Goal: Task Accomplishment & Management: Manage account settings

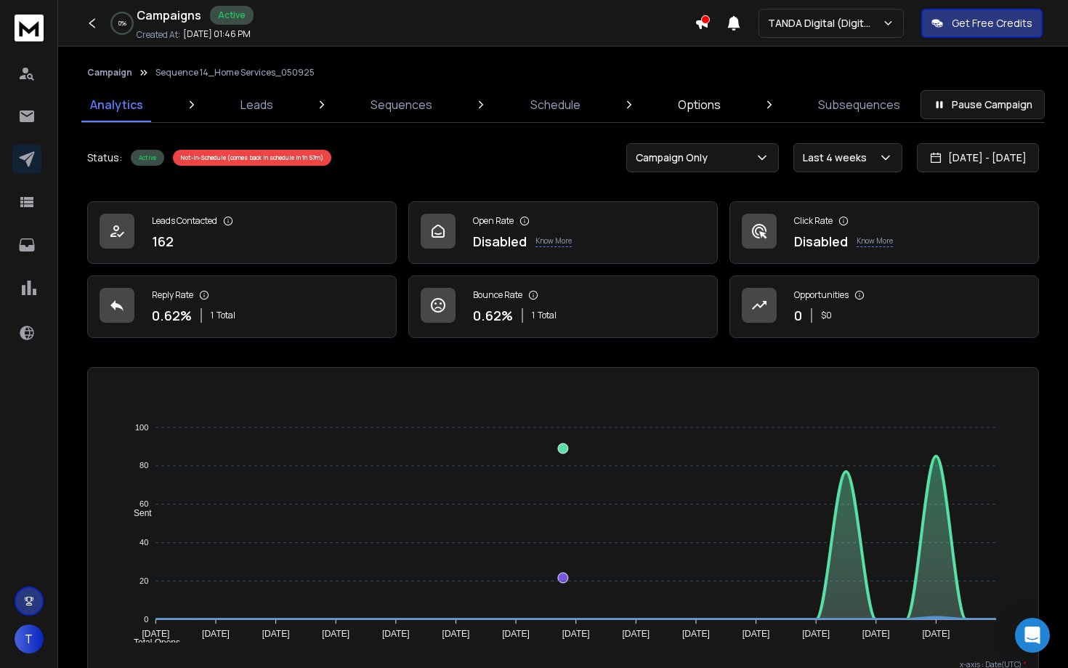
click at [706, 115] on link "Options" at bounding box center [699, 104] width 60 height 35
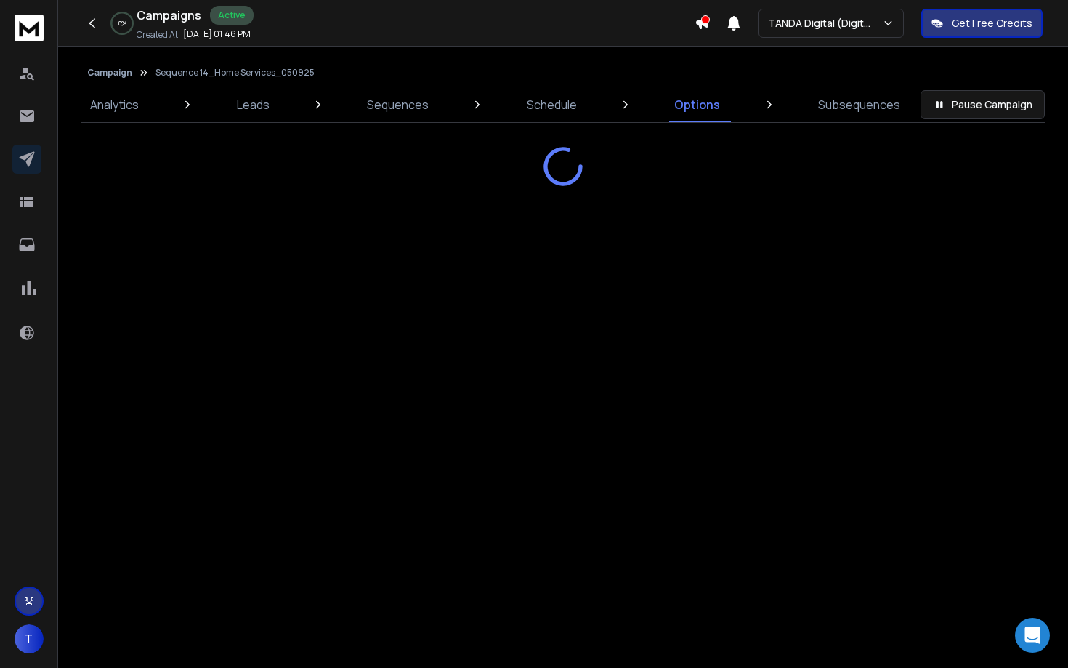
select select "*"
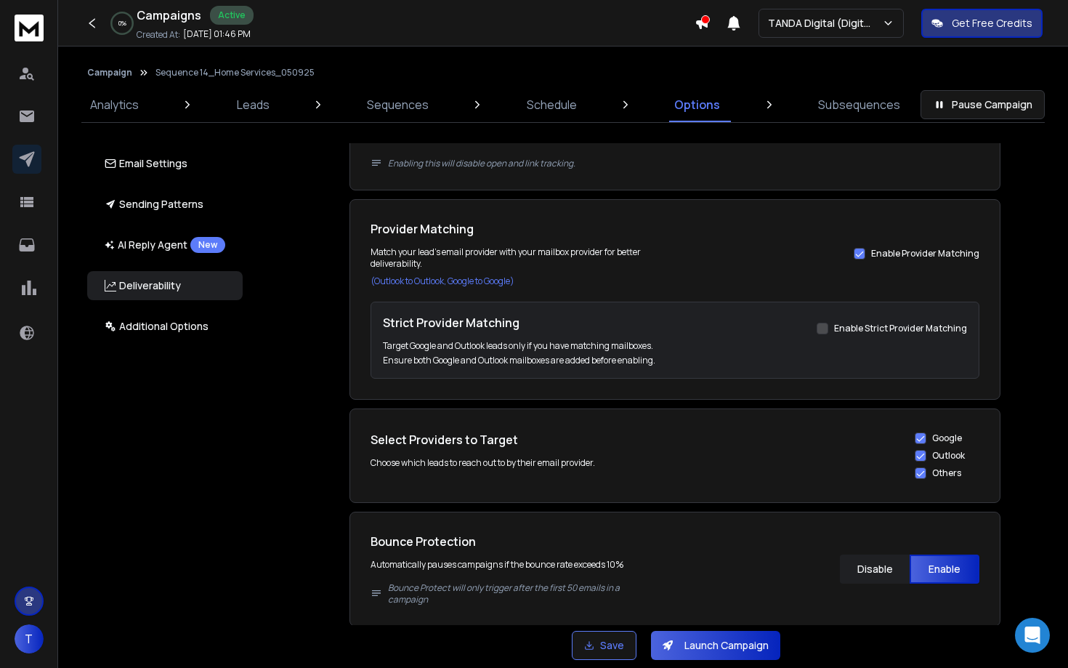
scroll to position [1901, 0]
click at [111, 111] on p "Analytics" at bounding box center [114, 104] width 49 height 17
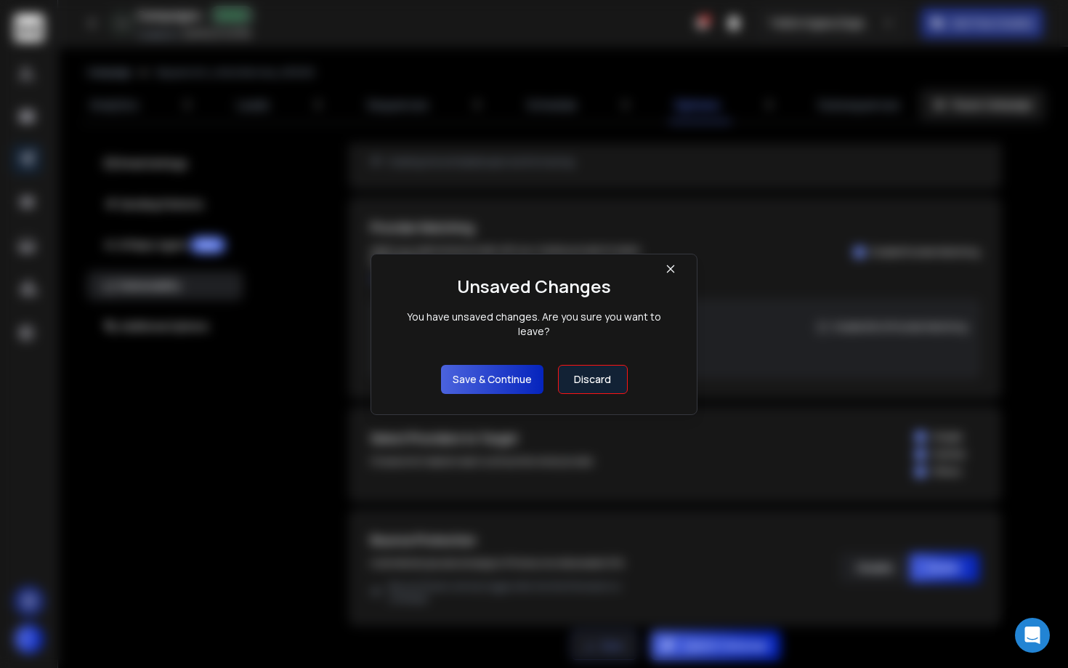
click at [583, 373] on button "Discard" at bounding box center [593, 379] width 70 height 29
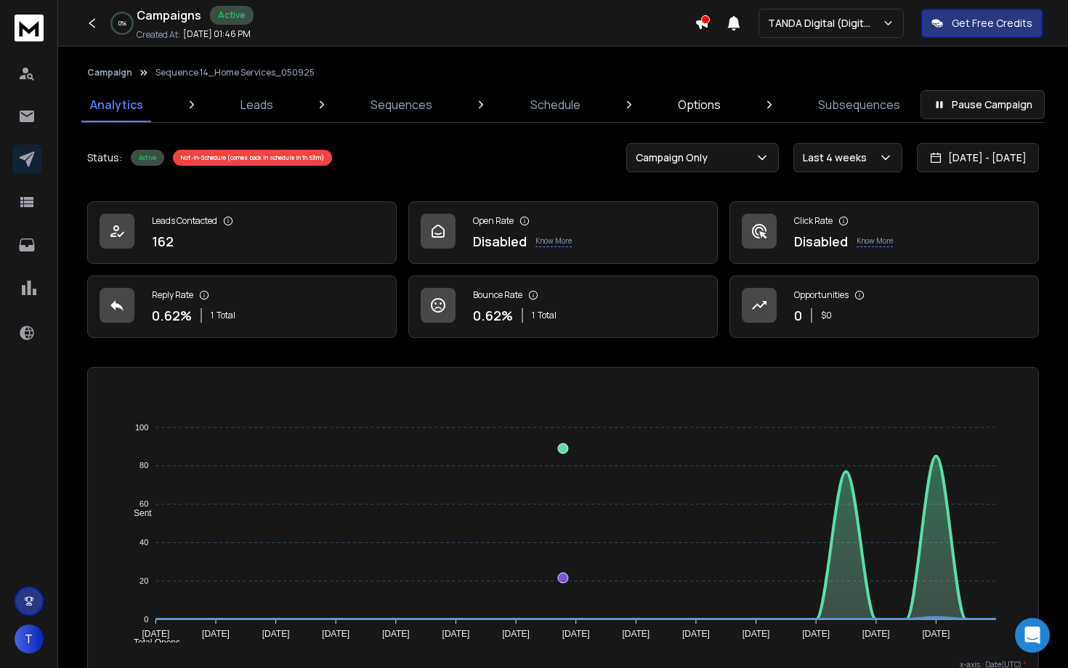
click at [715, 113] on link "Options" at bounding box center [699, 104] width 60 height 35
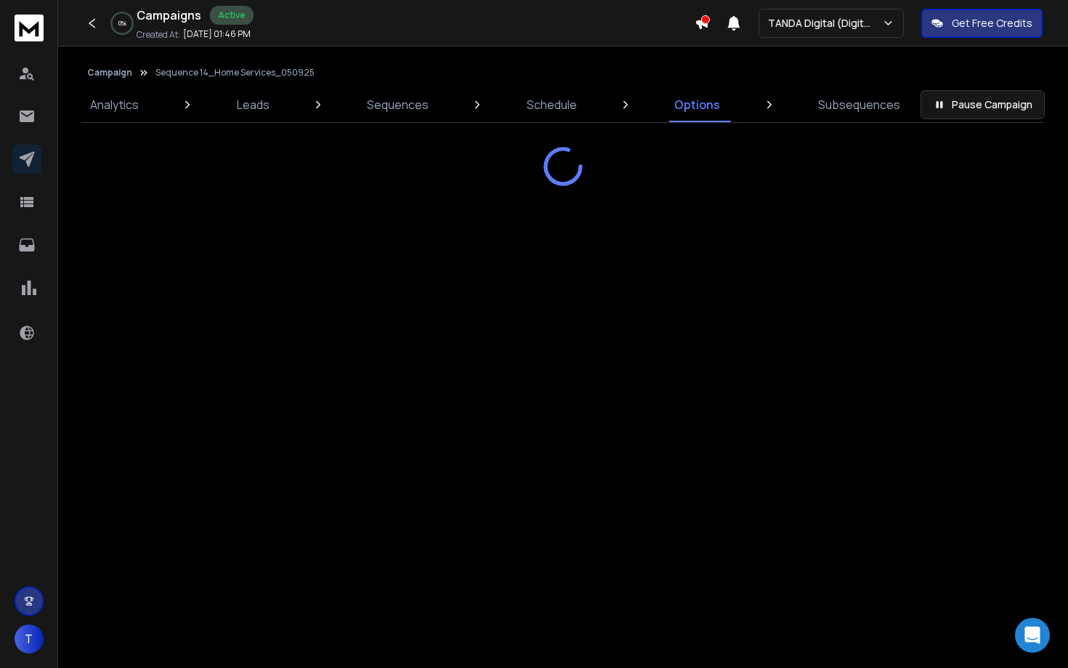
select select "*"
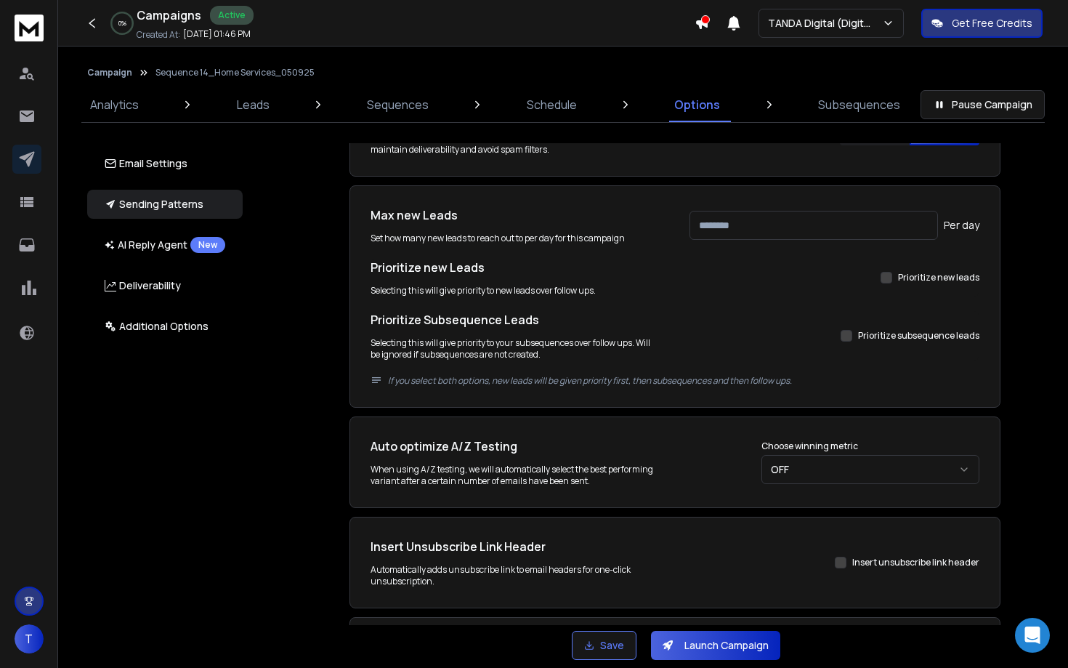
scroll to position [886, 0]
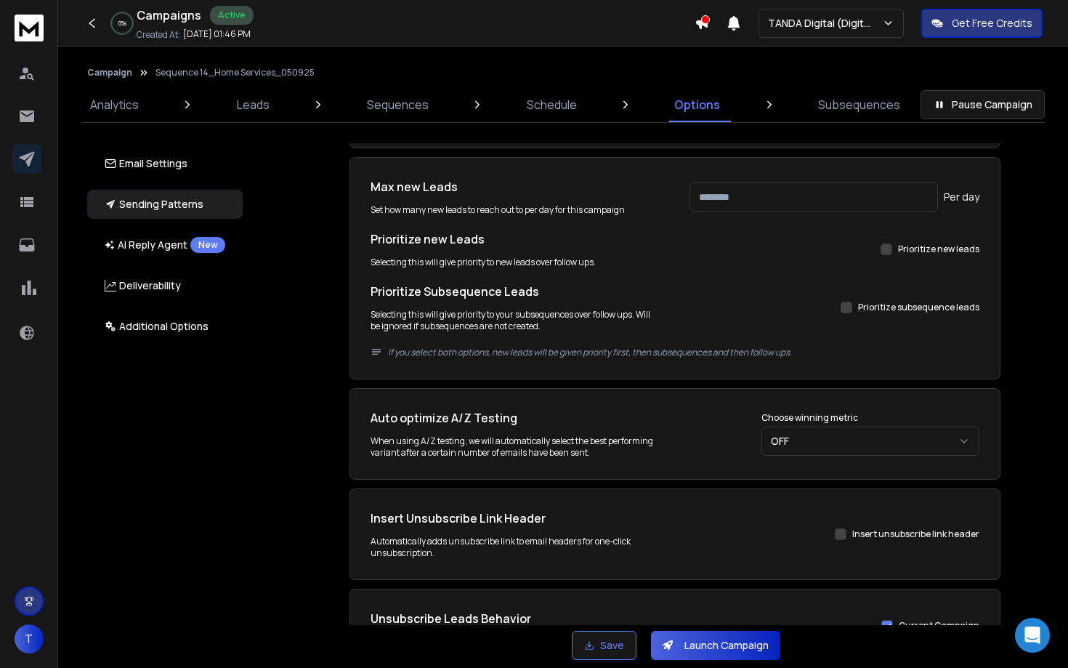
click at [283, 108] on div "Analytics Leads Sequences Schedule Options Subsequences" at bounding box center [495, 104] width 828 height 35
click at [260, 106] on p "Leads" at bounding box center [253, 104] width 33 height 17
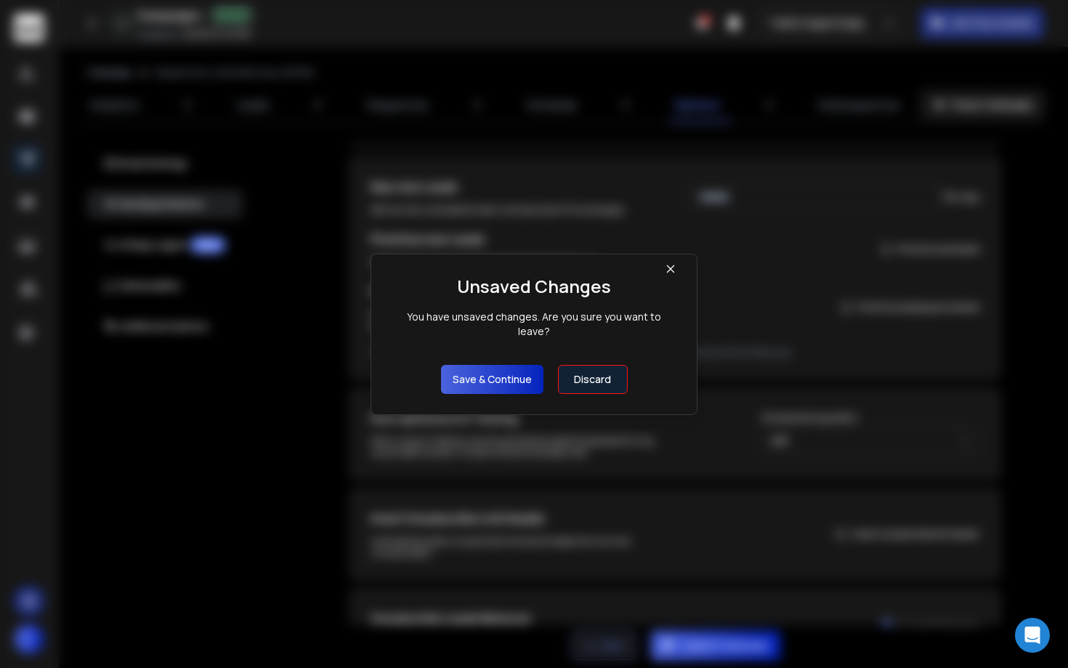
click at [558, 372] on button "Discard" at bounding box center [593, 379] width 70 height 29
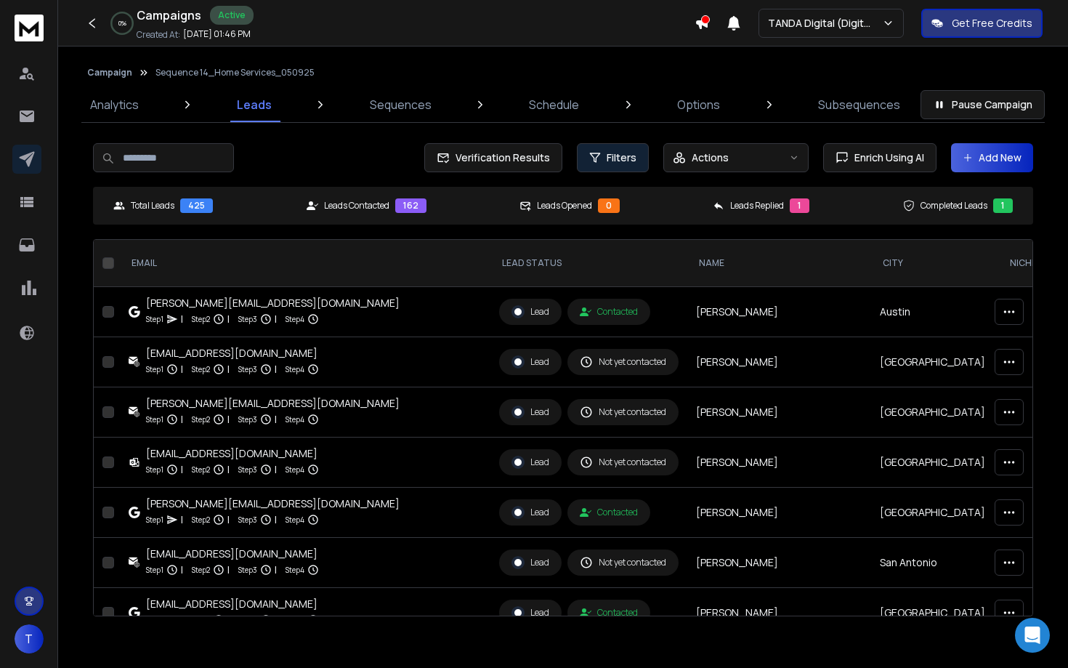
click at [628, 166] on button "Filters" at bounding box center [613, 157] width 72 height 29
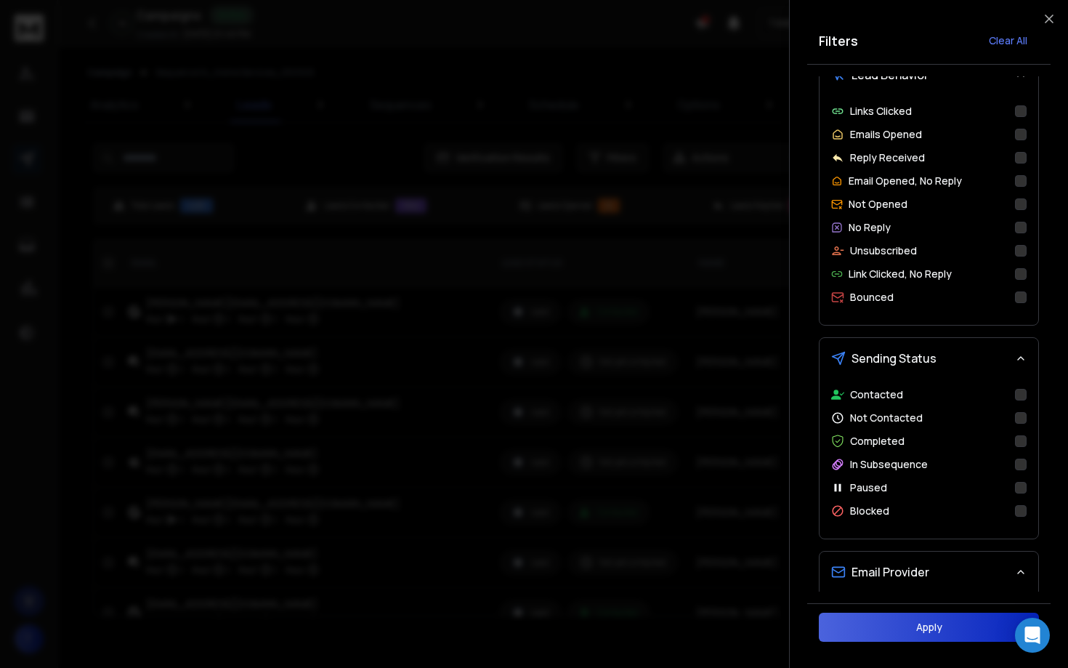
scroll to position [29, 0]
click at [878, 417] on p "Not Contacted" at bounding box center [886, 417] width 73 height 15
click at [1015, 417] on button "Not Contacted" at bounding box center [1021, 417] width 12 height 12
click at [881, 619] on button "Apply" at bounding box center [929, 627] width 220 height 29
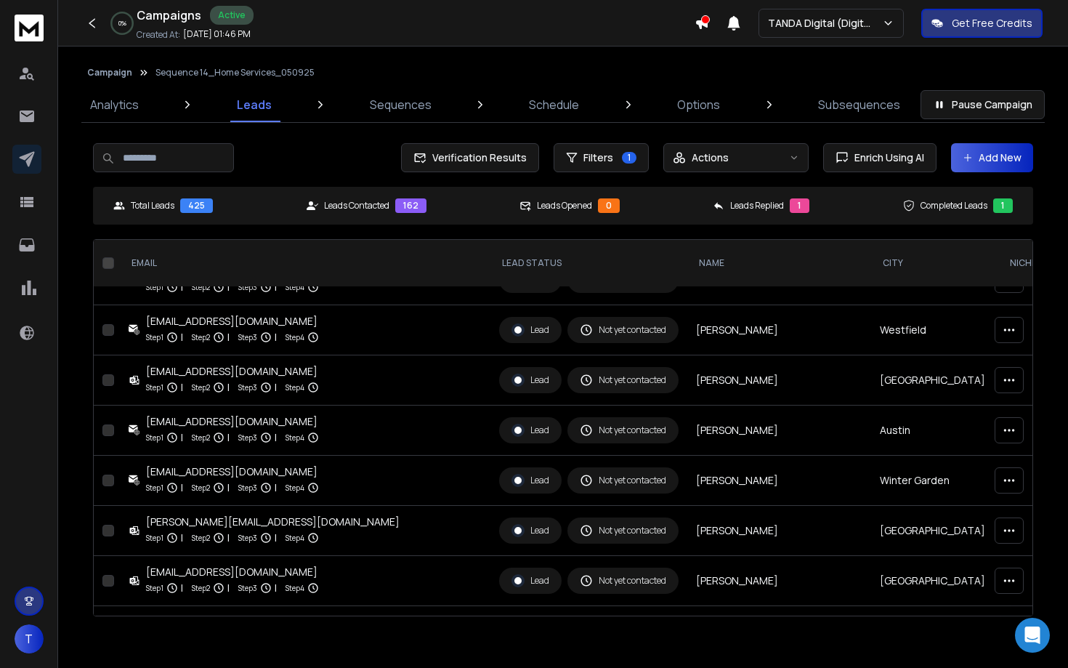
scroll to position [7203, 0]
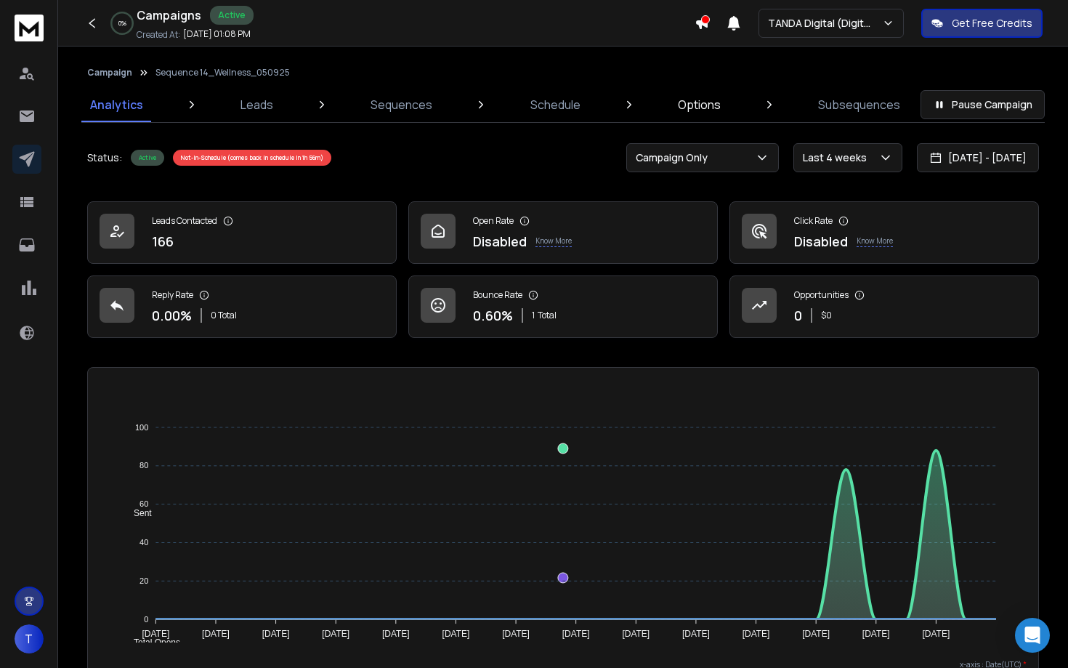
click at [692, 112] on p "Options" at bounding box center [699, 104] width 43 height 17
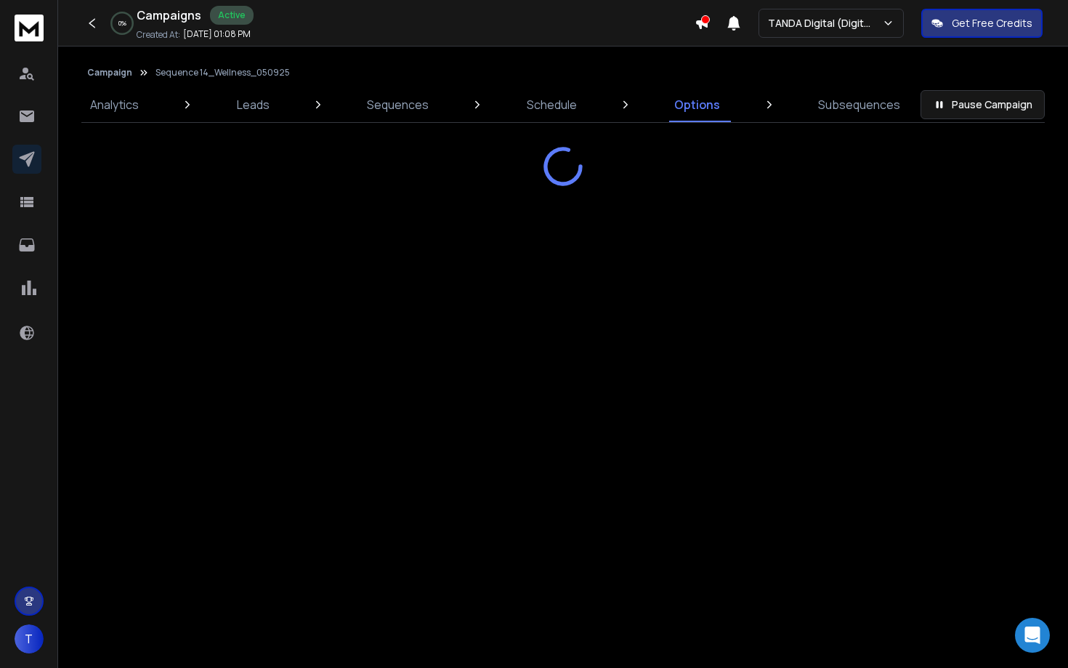
select select "*"
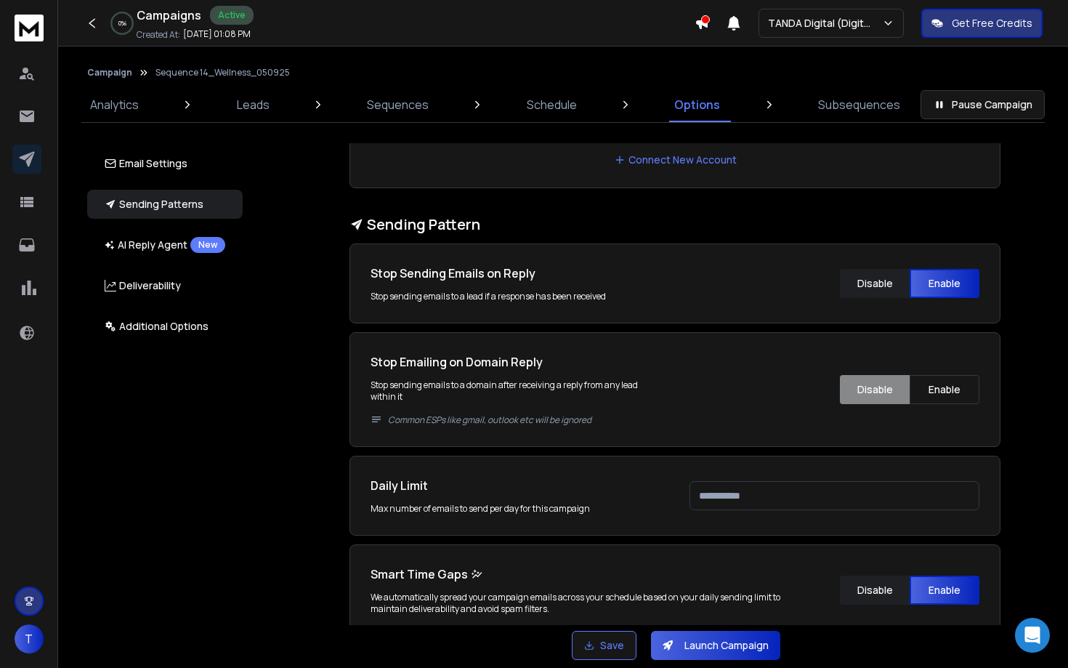
scroll to position [369, 0]
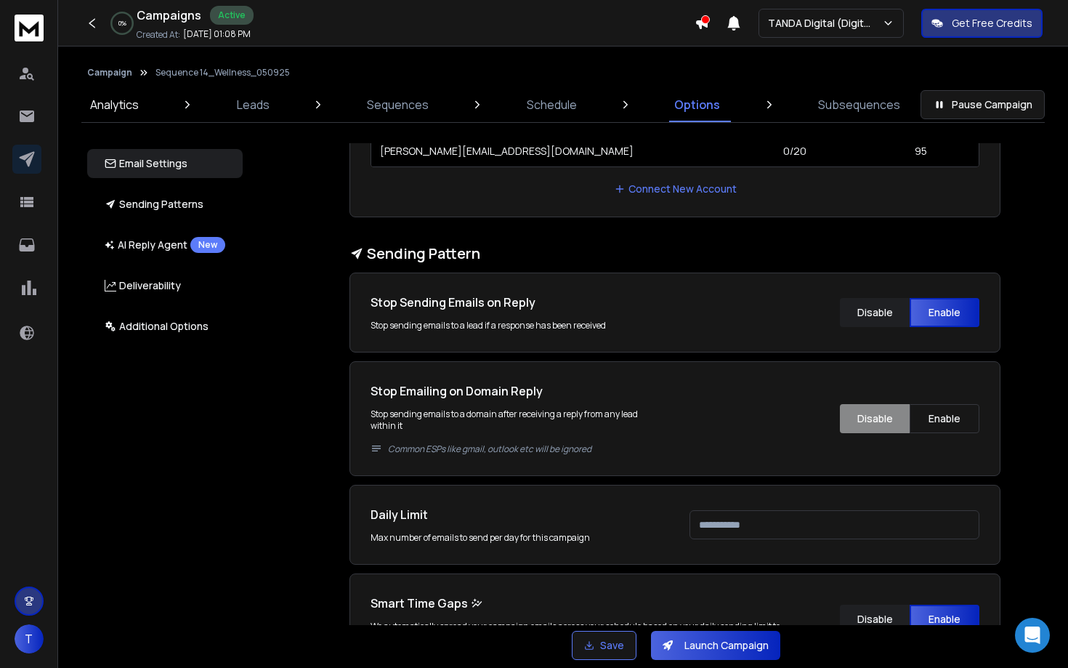
click at [123, 113] on link "Analytics" at bounding box center [114, 104] width 66 height 35
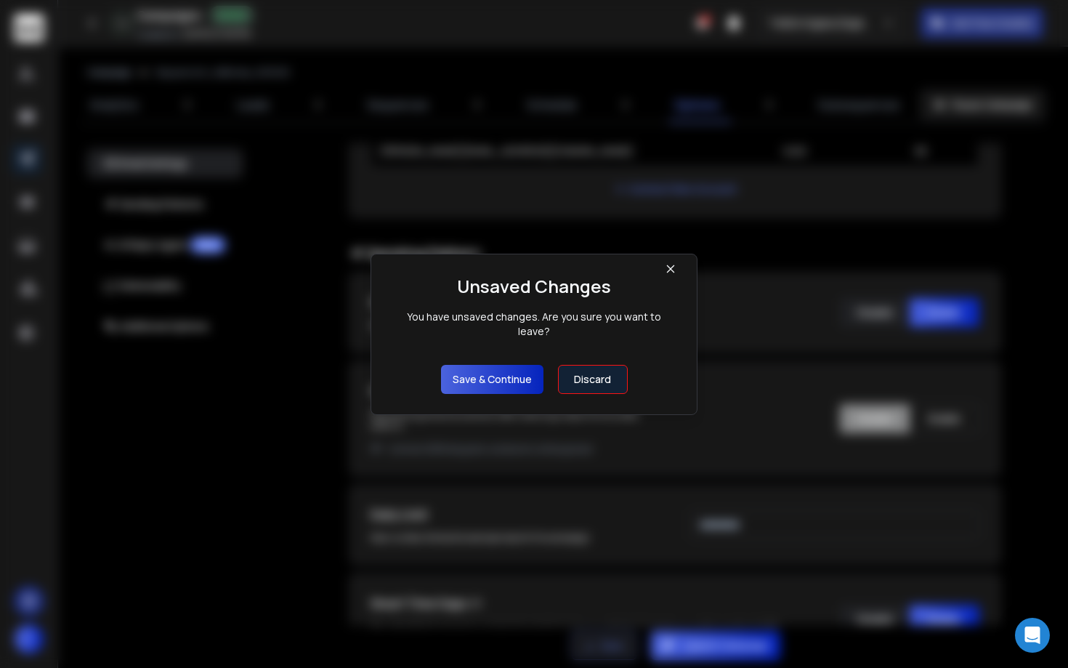
click at [559, 370] on button "Discard" at bounding box center [593, 379] width 70 height 29
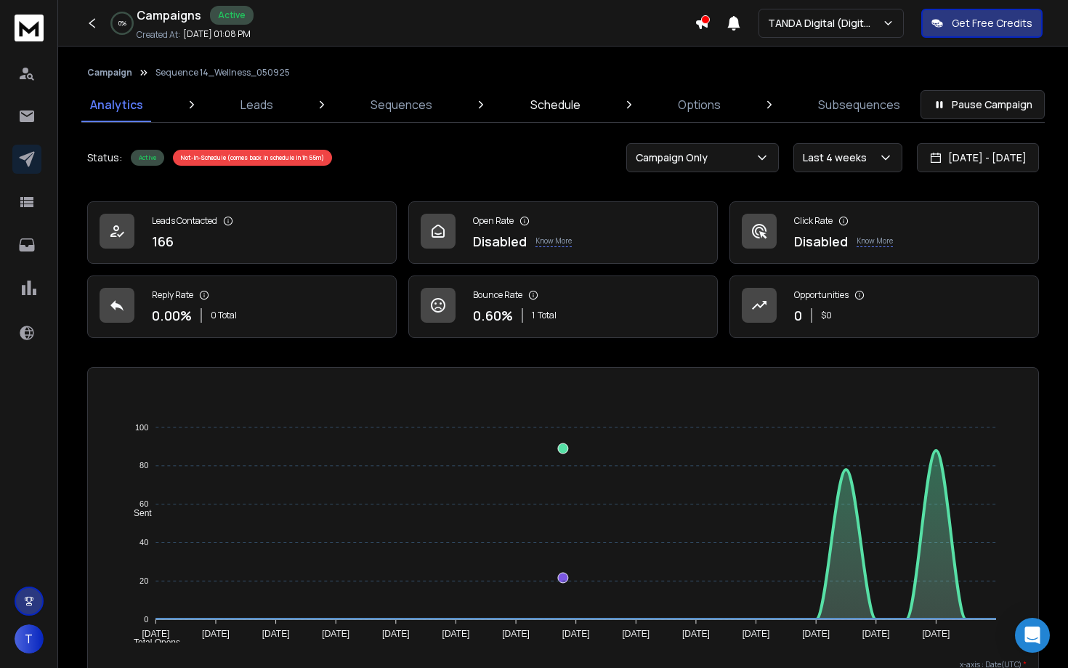
click at [551, 106] on p "Schedule" at bounding box center [555, 104] width 50 height 17
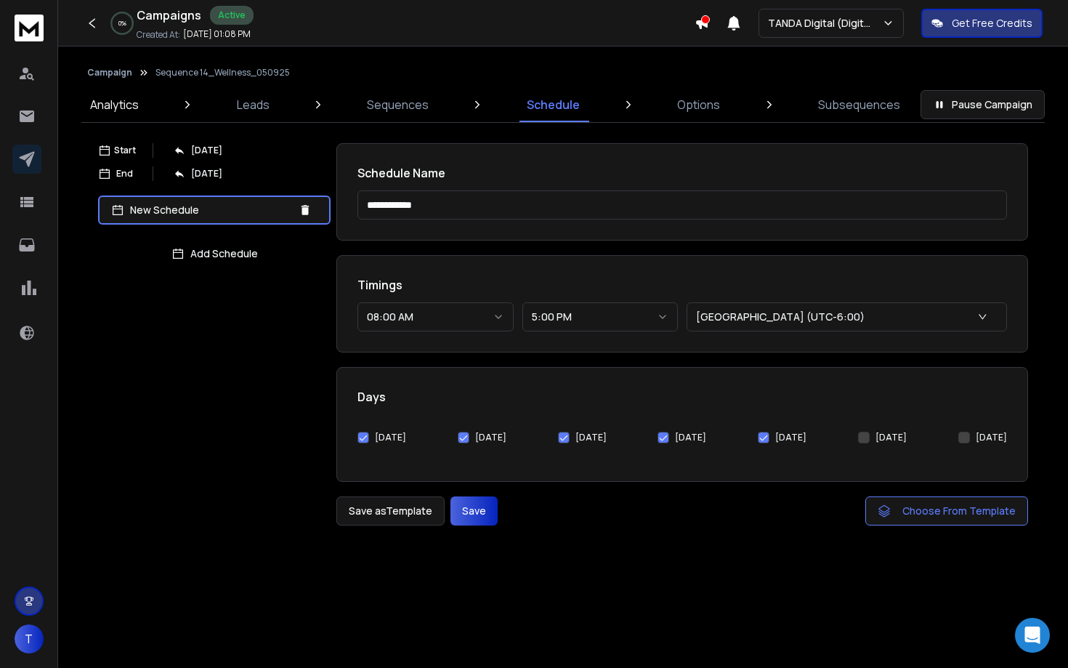
click at [96, 111] on p "Analytics" at bounding box center [114, 104] width 49 height 17
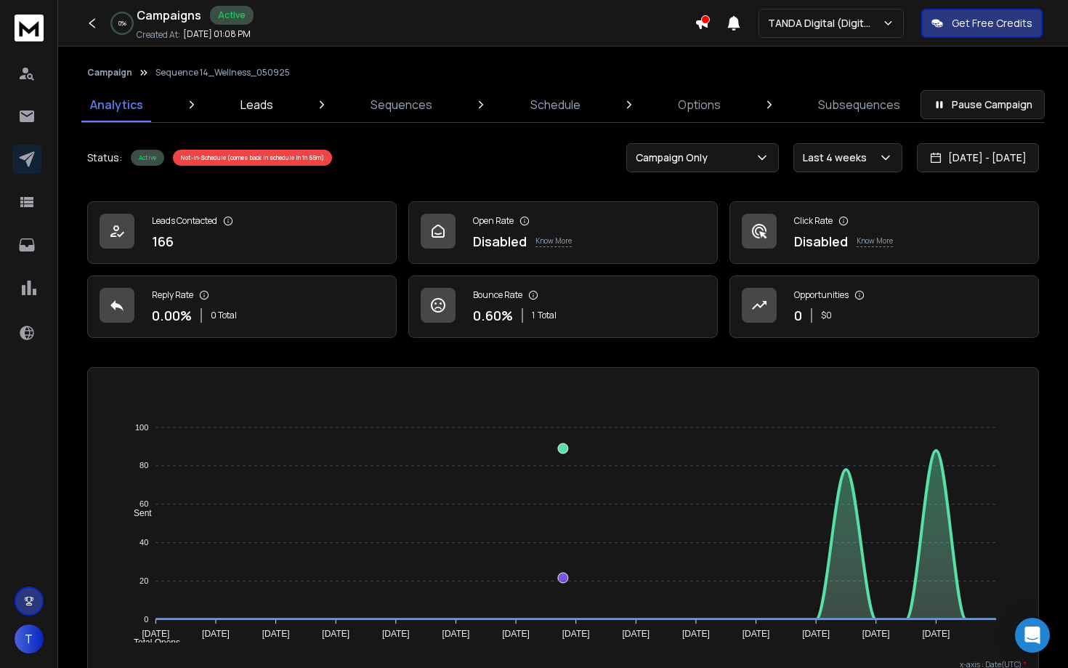
click at [271, 117] on link "Leads" at bounding box center [257, 104] width 50 height 35
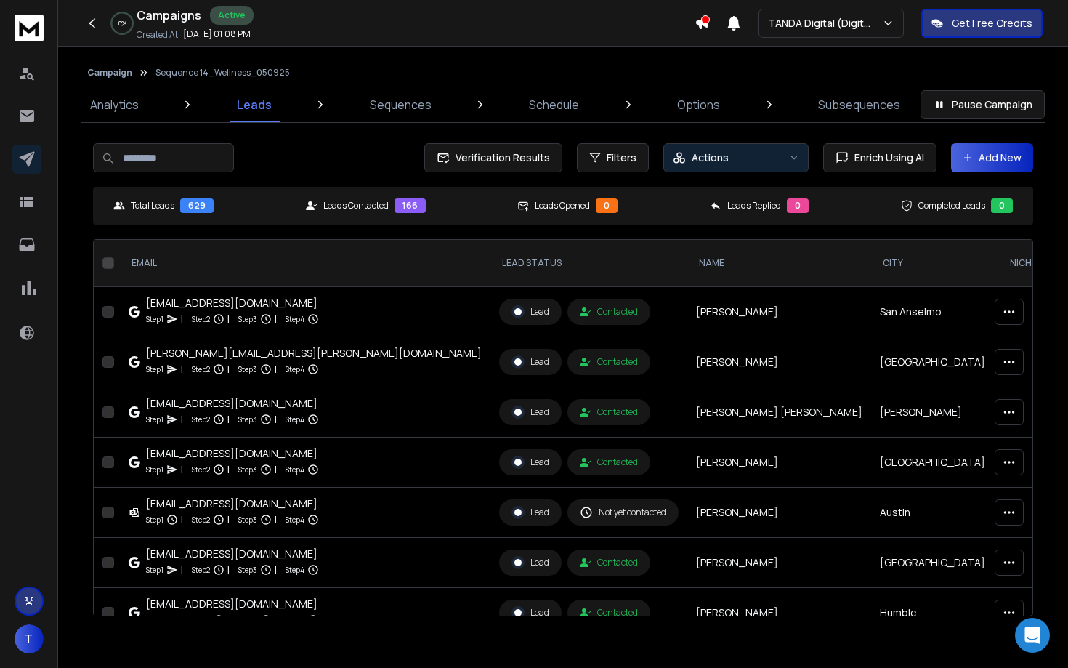
click at [697, 155] on p "Actions" at bounding box center [710, 157] width 37 height 15
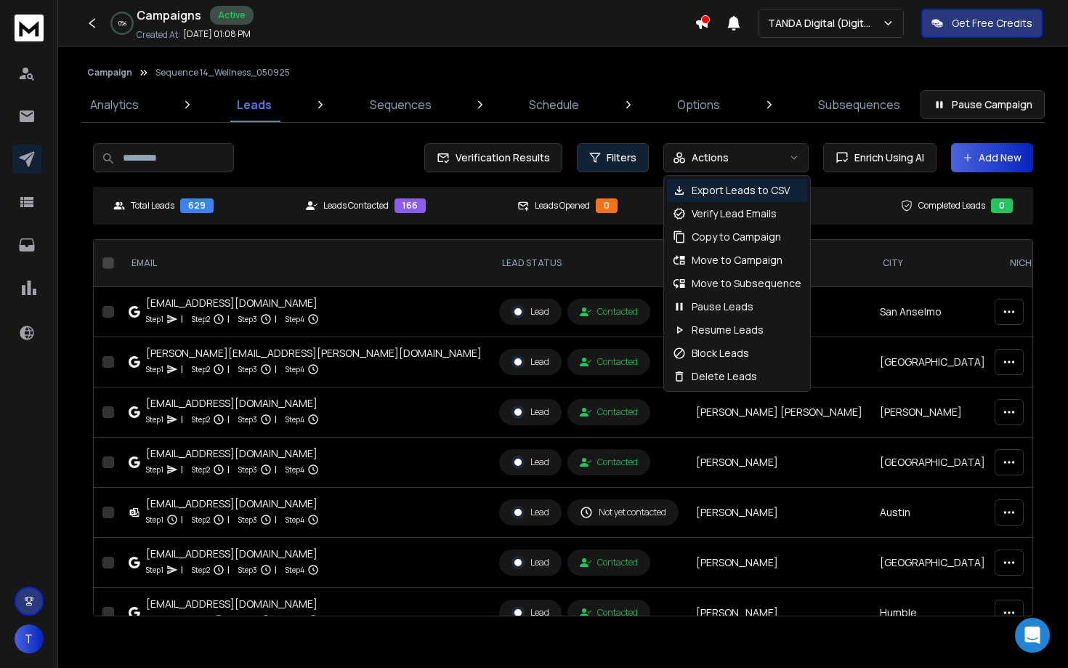
click at [602, 155] on button "Filters" at bounding box center [613, 157] width 72 height 29
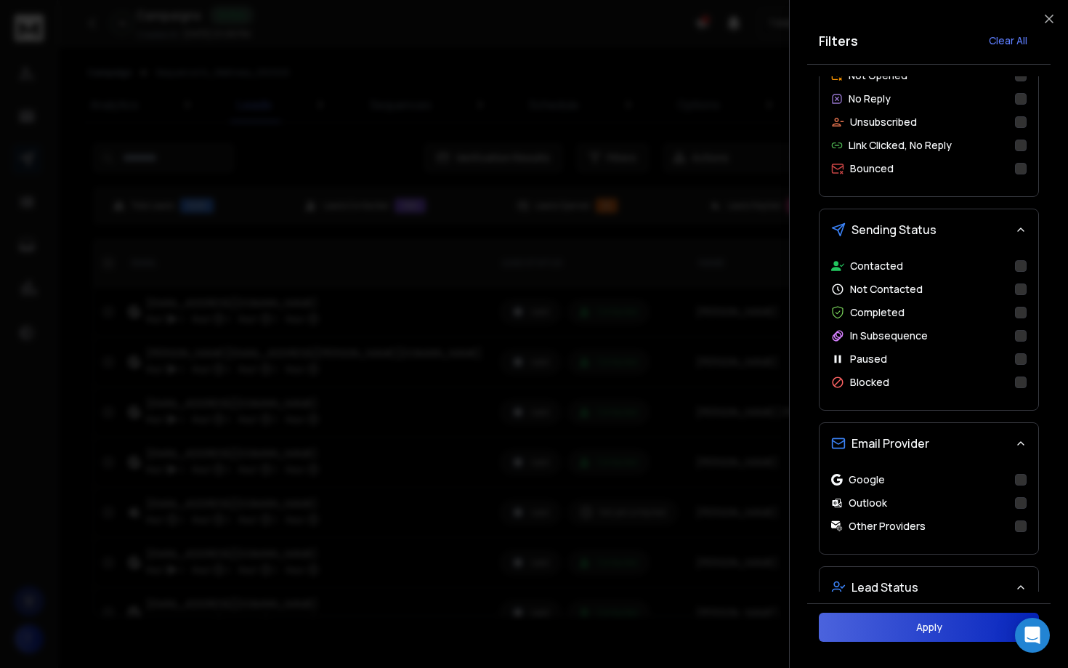
scroll to position [169, 0]
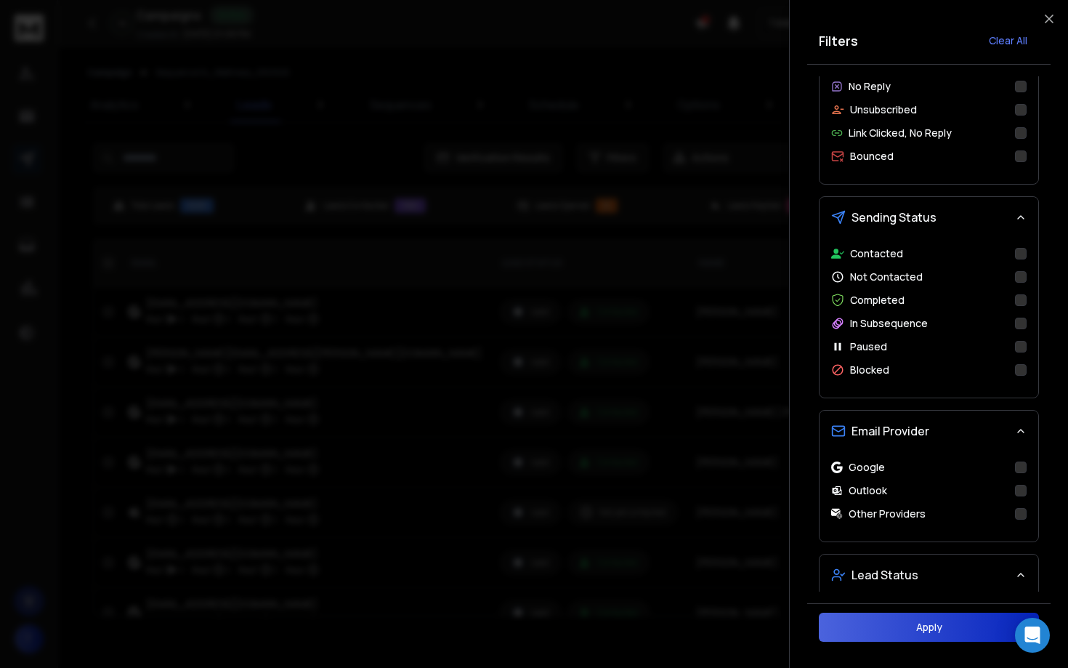
click at [884, 280] on p "Not Contacted" at bounding box center [886, 277] width 73 height 15
click at [1015, 280] on button "Not Contacted" at bounding box center [1021, 277] width 12 height 12
click at [905, 623] on button "Apply" at bounding box center [929, 627] width 220 height 29
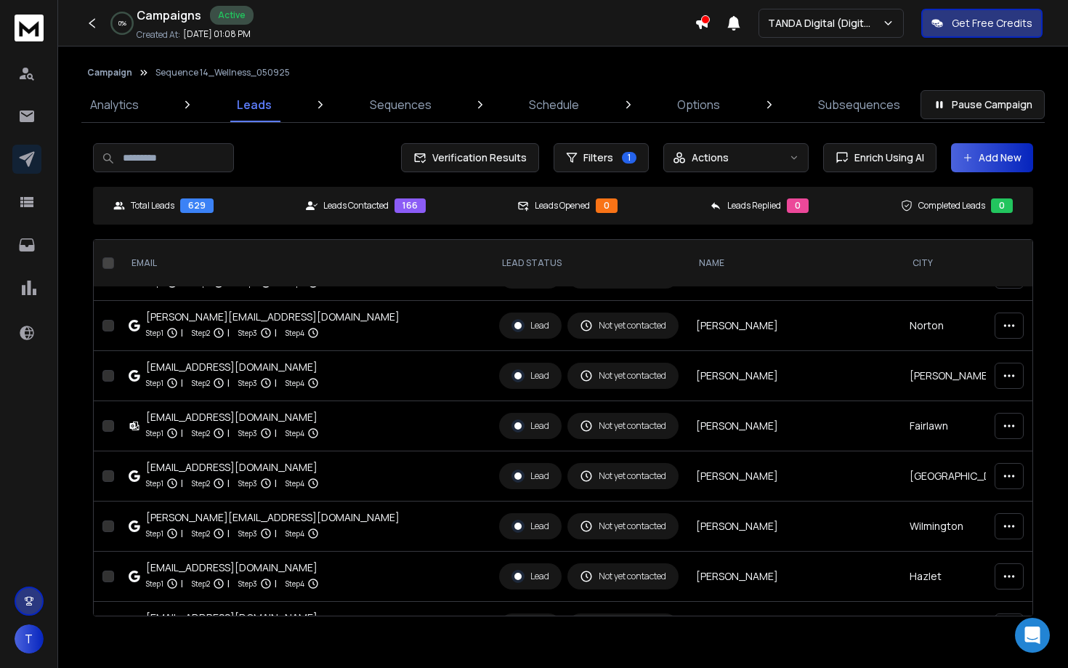
scroll to position [4696, 0]
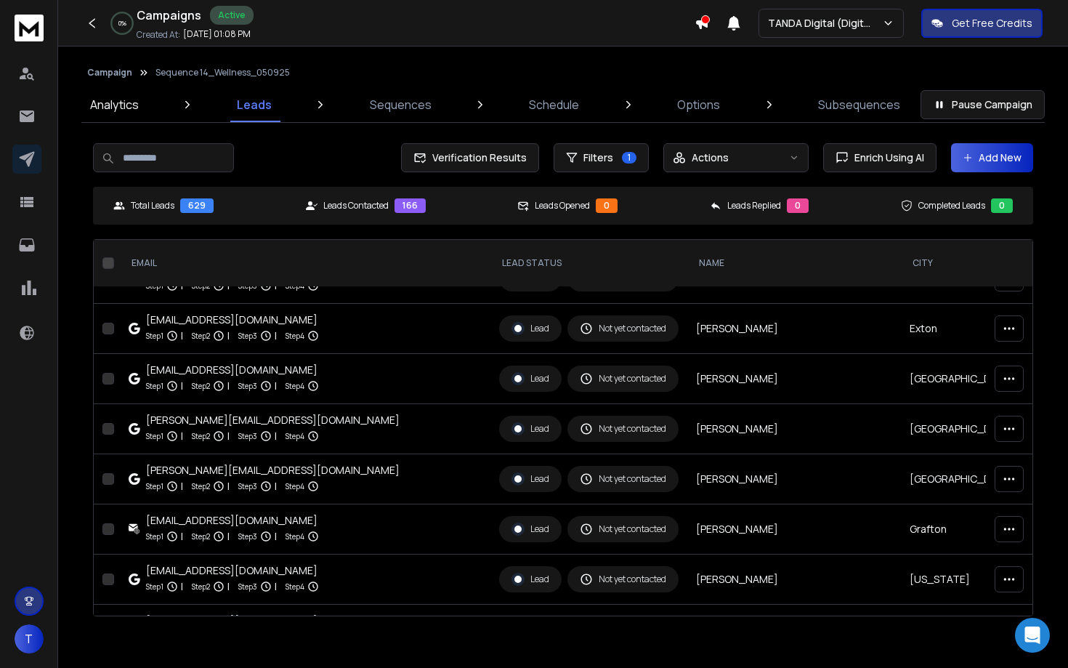
click at [90, 110] on p "Analytics" at bounding box center [114, 104] width 49 height 17
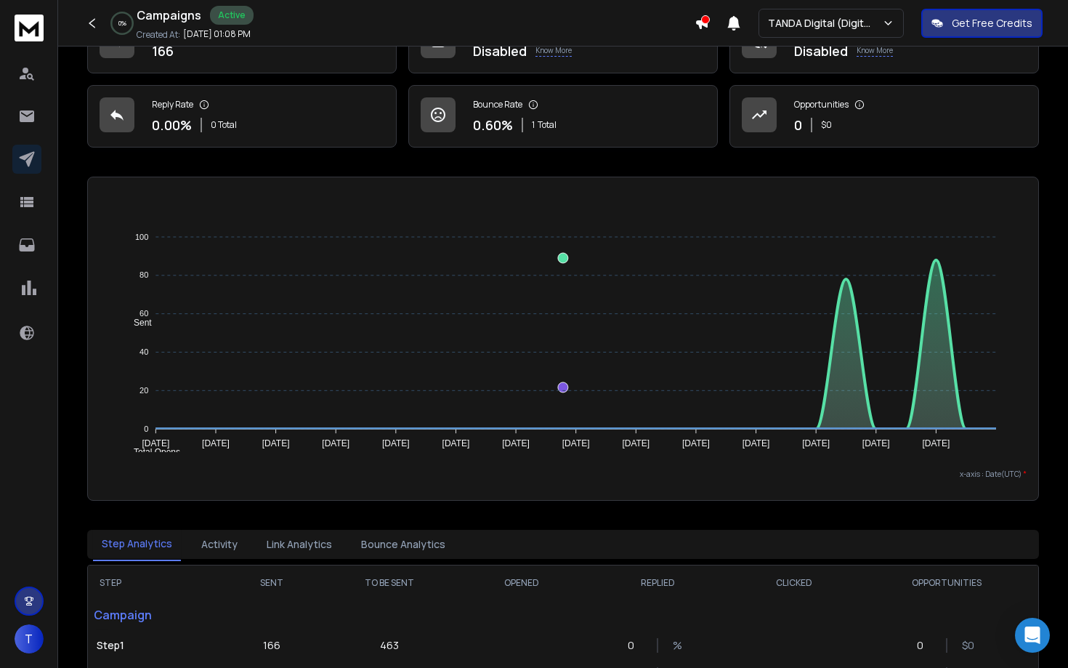
scroll to position [227, 0]
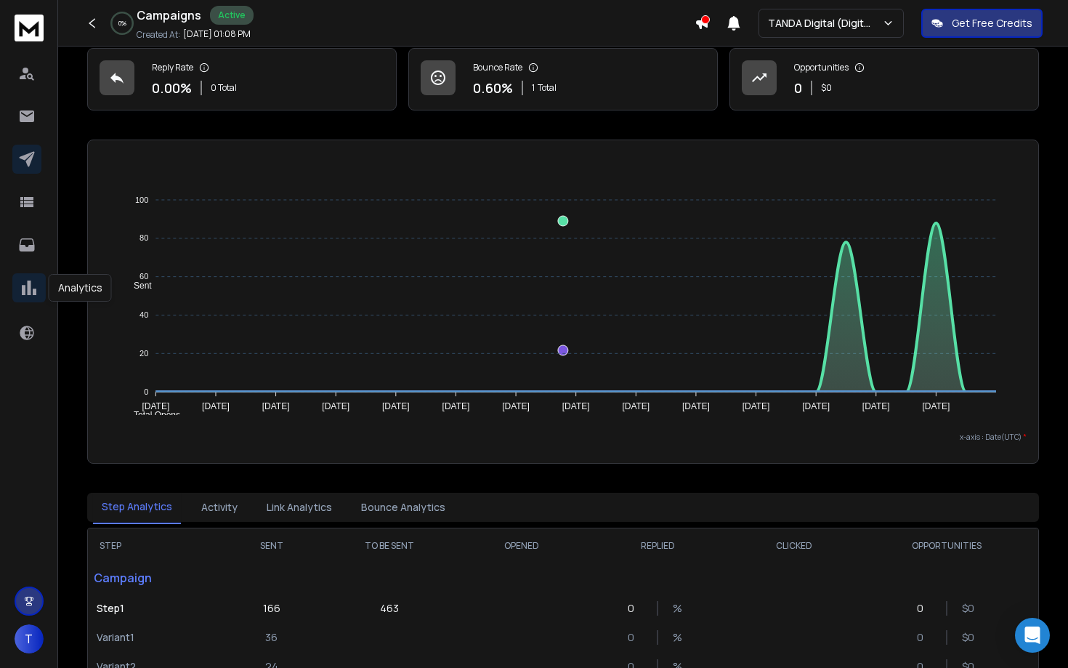
click at [24, 282] on icon at bounding box center [29, 288] width 22 height 22
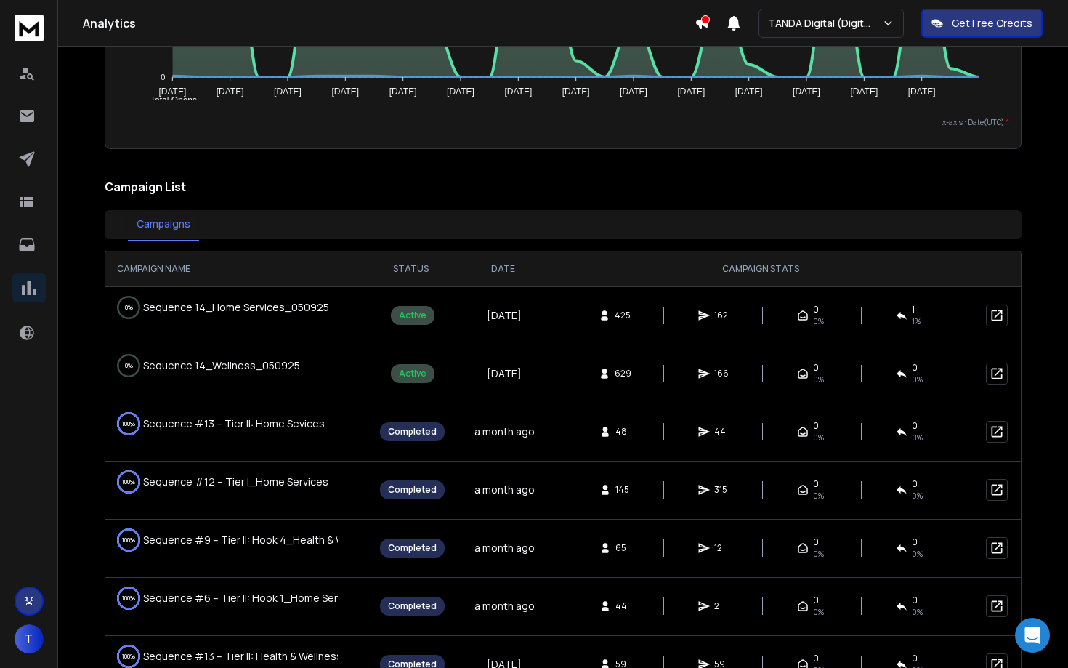
scroll to position [462, 0]
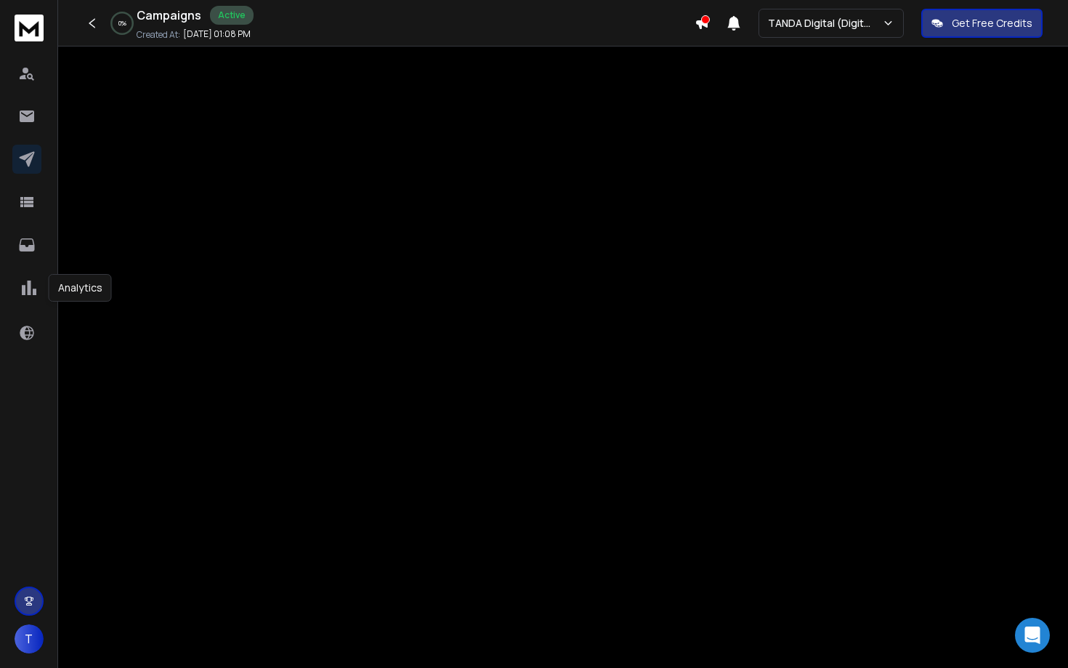
scroll to position [385, 0]
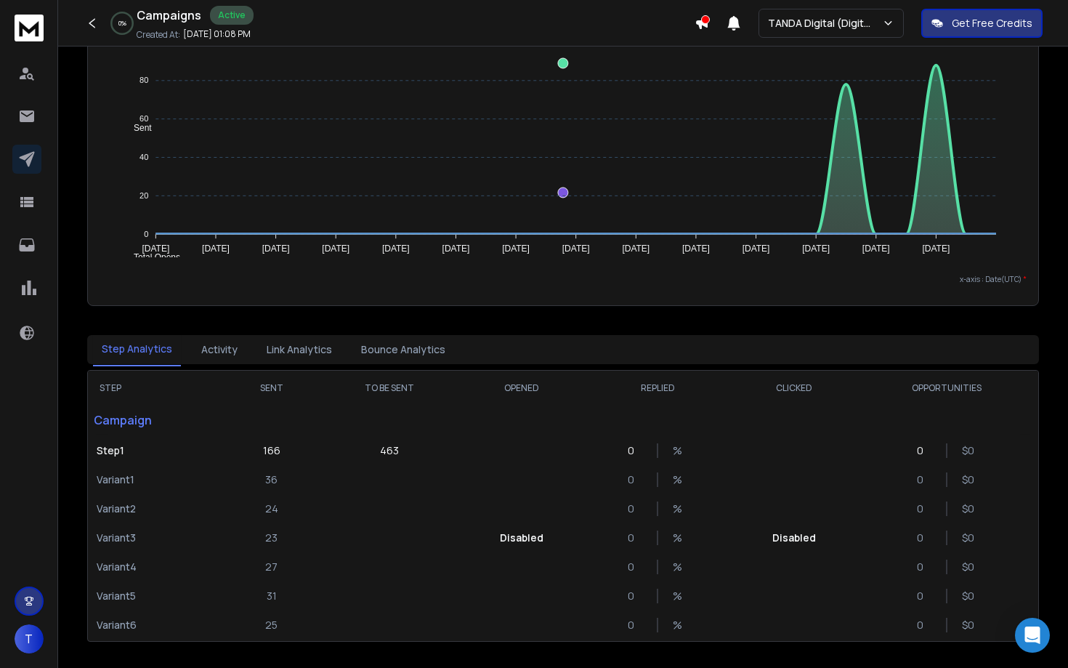
click at [227, 403] on th "SENT" at bounding box center [272, 388] width 92 height 35
click at [278, 370] on div "STEP SENT TO BE SENT OPENED REPLIED CLICKED OPPORTUNITIES Campaign Step 1 Varia…" at bounding box center [563, 506] width 952 height 272
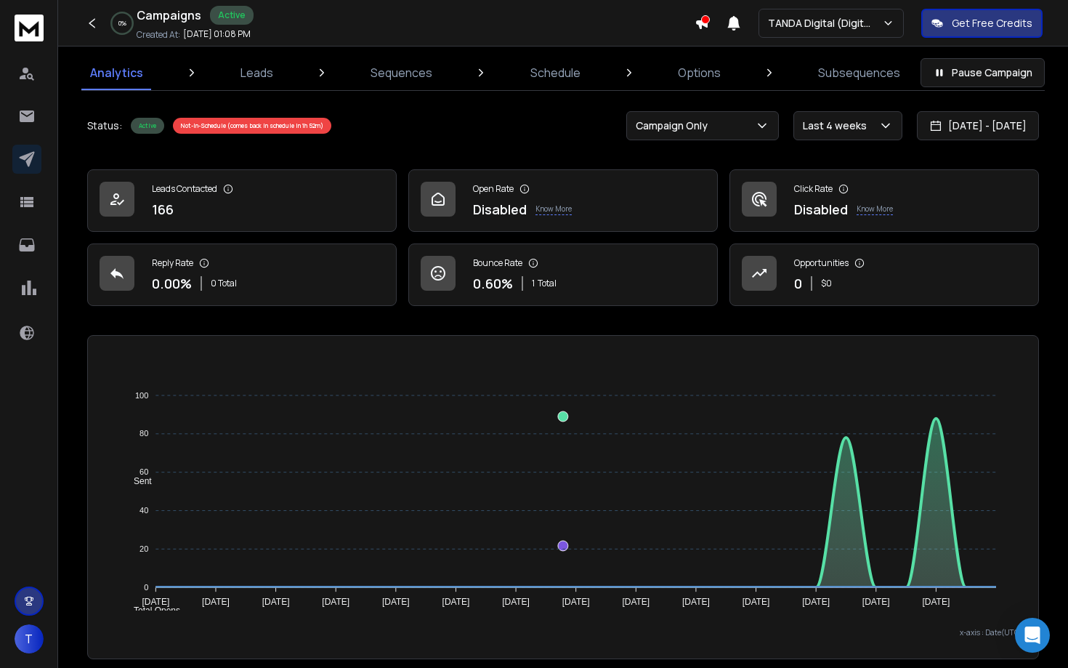
scroll to position [0, 0]
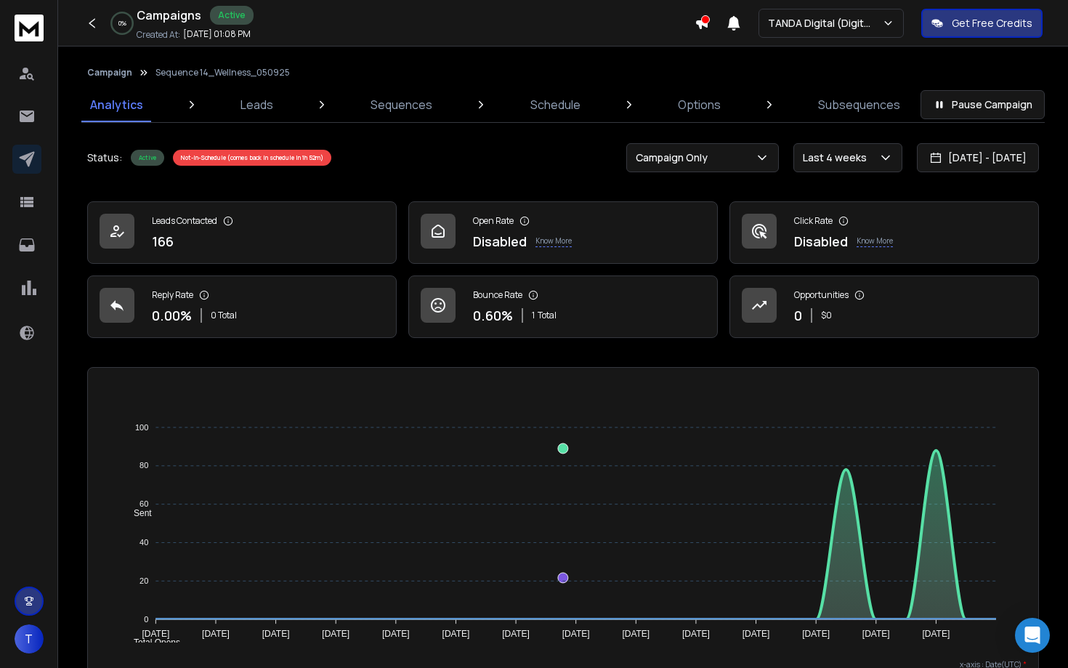
click at [263, 125] on div "Campaign Sequence 14_Wellness_050925 Analytics Leads Sequences Schedule Options…" at bounding box center [562, 549] width 963 height 977
click at [259, 101] on p "Leads" at bounding box center [257, 104] width 33 height 17
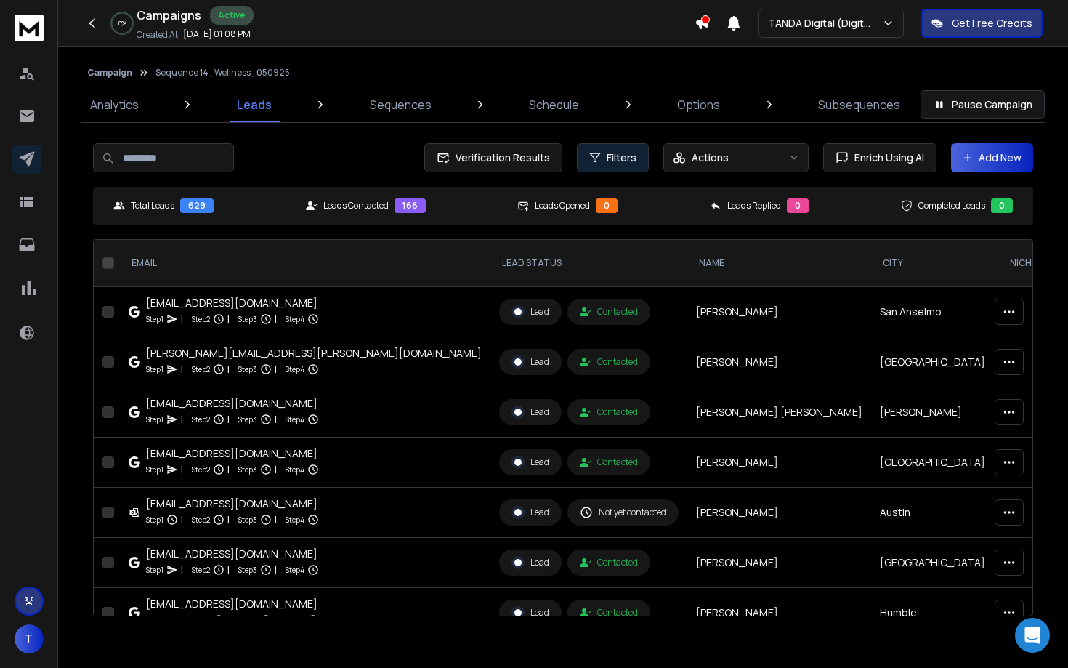
click at [632, 158] on span "Filters" at bounding box center [622, 157] width 30 height 15
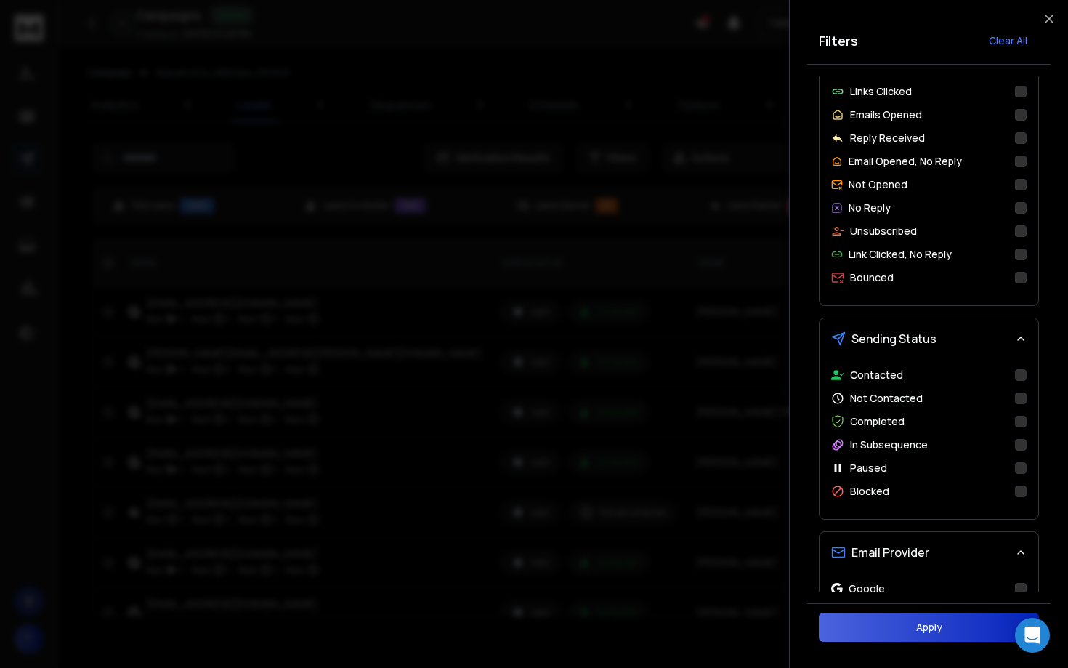
scroll to position [53, 0]
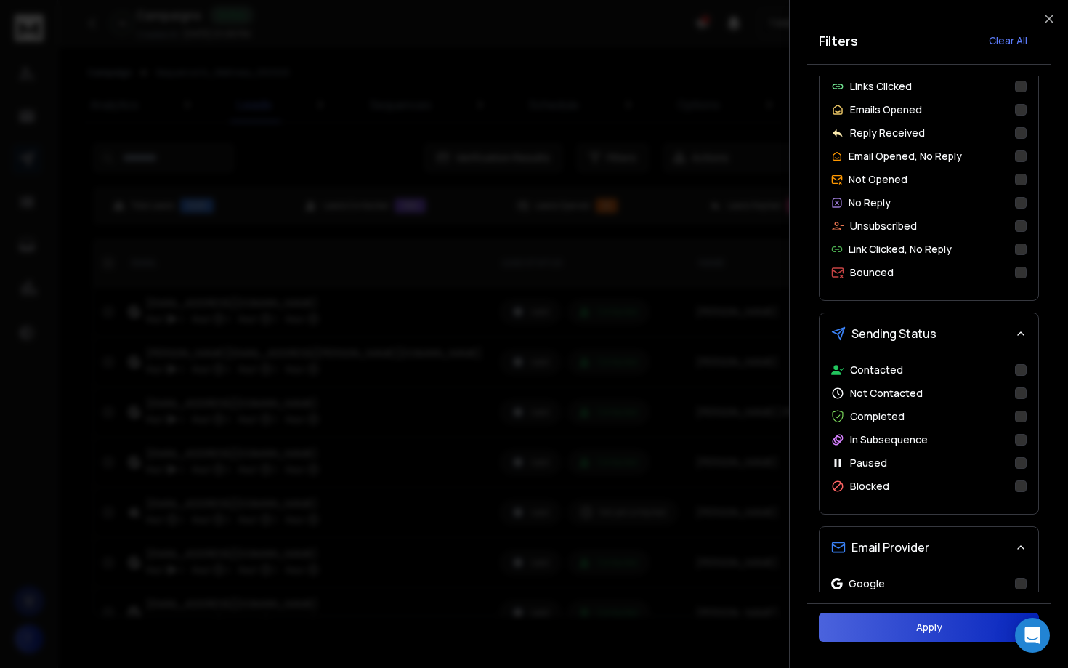
click at [850, 391] on p "Not Contacted" at bounding box center [886, 393] width 73 height 15
click at [1015, 391] on button "Not Contacted" at bounding box center [1021, 393] width 12 height 12
click at [878, 625] on button "Apply" at bounding box center [929, 627] width 220 height 29
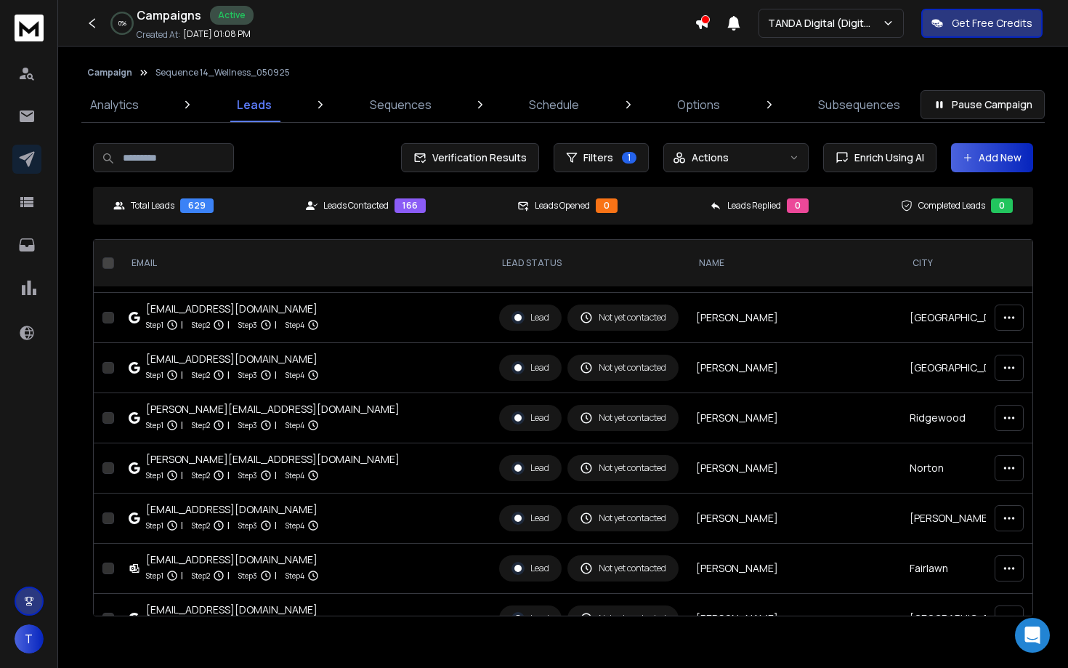
scroll to position [4038, 0]
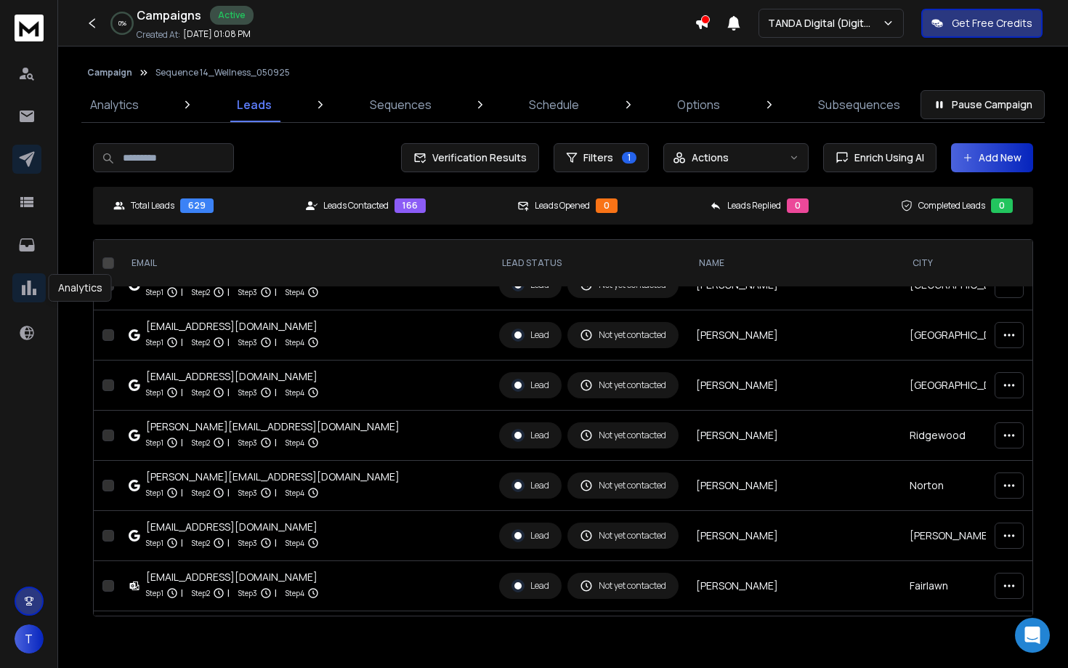
click at [36, 280] on icon at bounding box center [29, 288] width 22 height 22
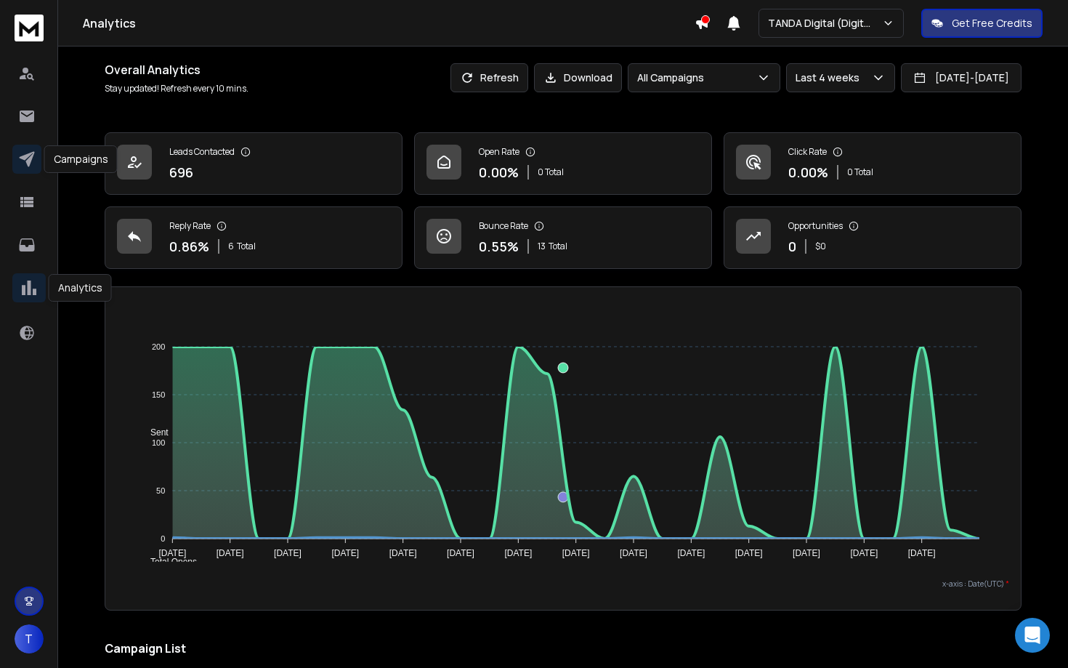
click at [29, 161] on icon at bounding box center [26, 158] width 15 height 15
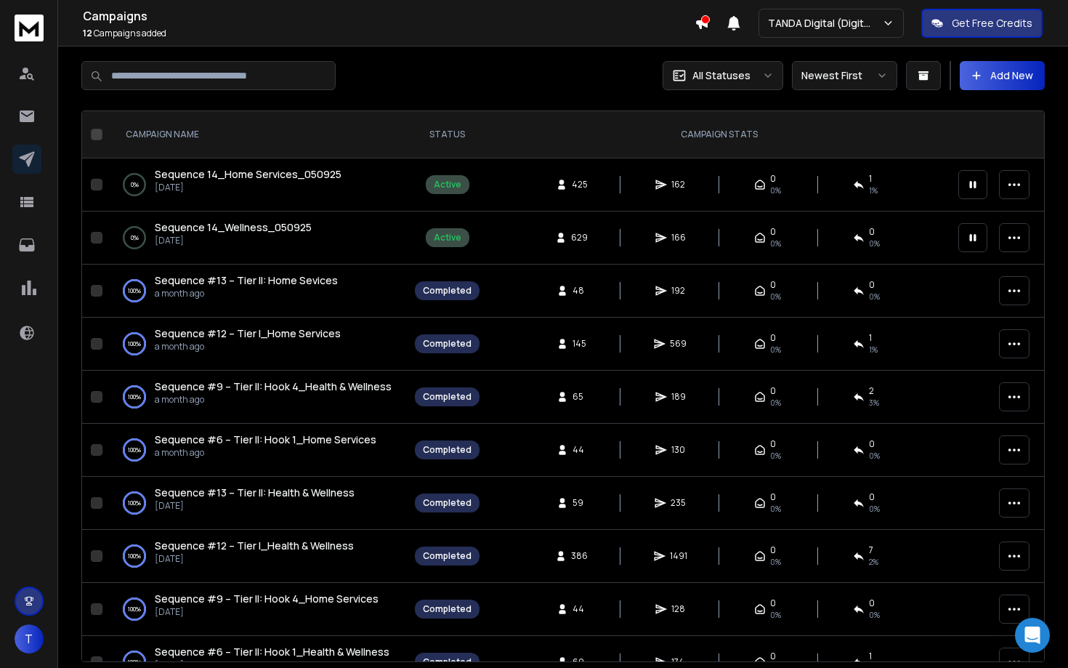
click at [186, 294] on p "a month ago" at bounding box center [246, 294] width 183 height 12
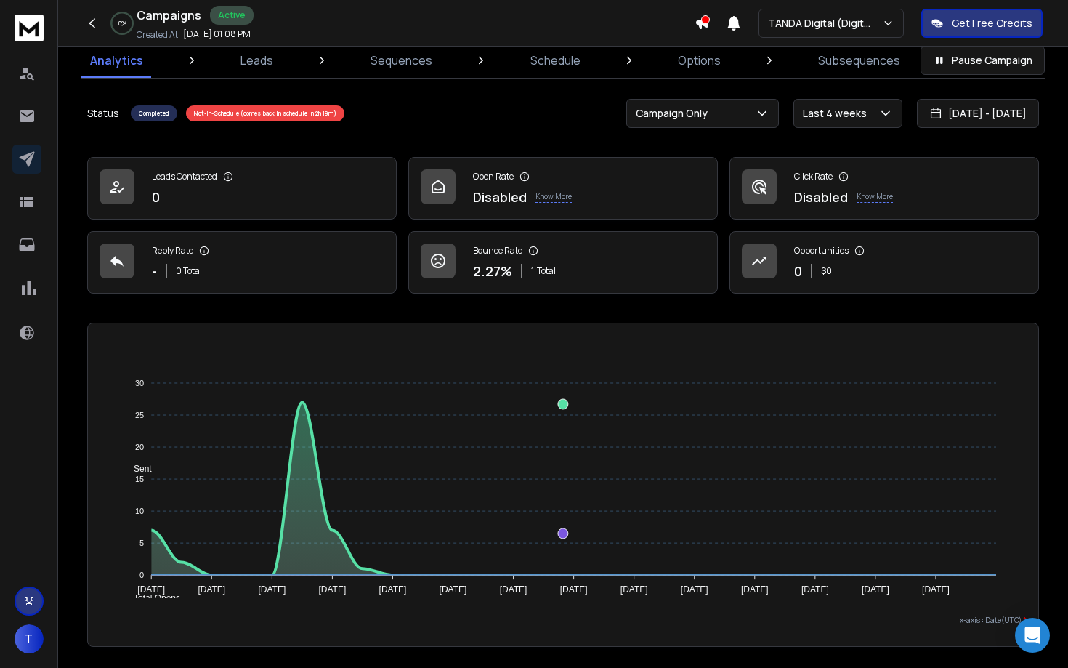
scroll to position [74, 0]
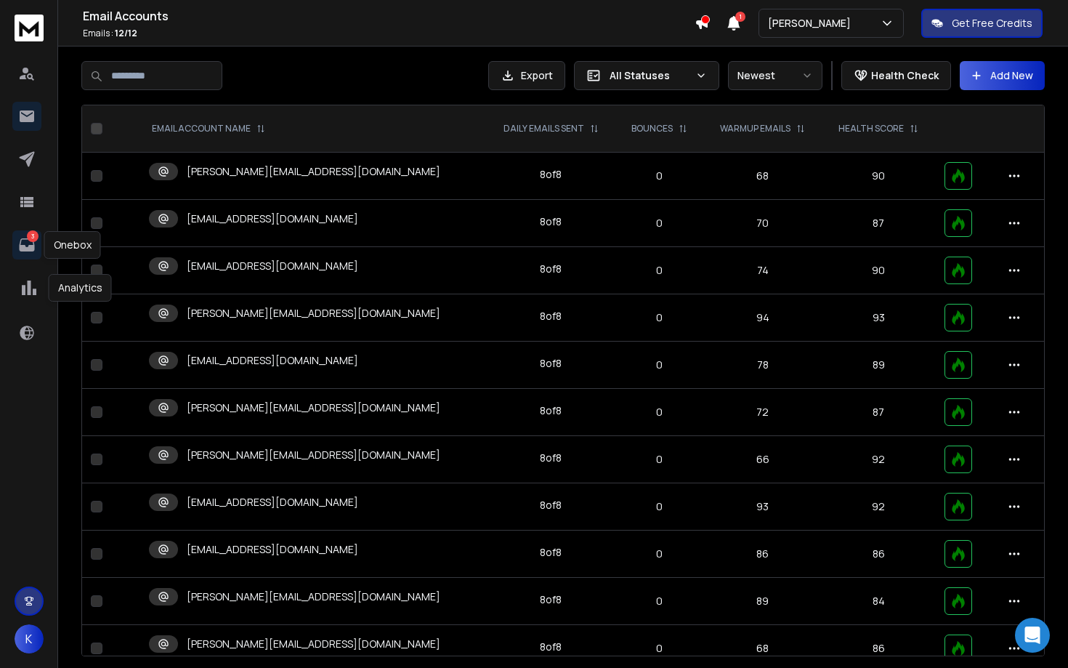
click at [28, 253] on icon at bounding box center [26, 244] width 17 height 17
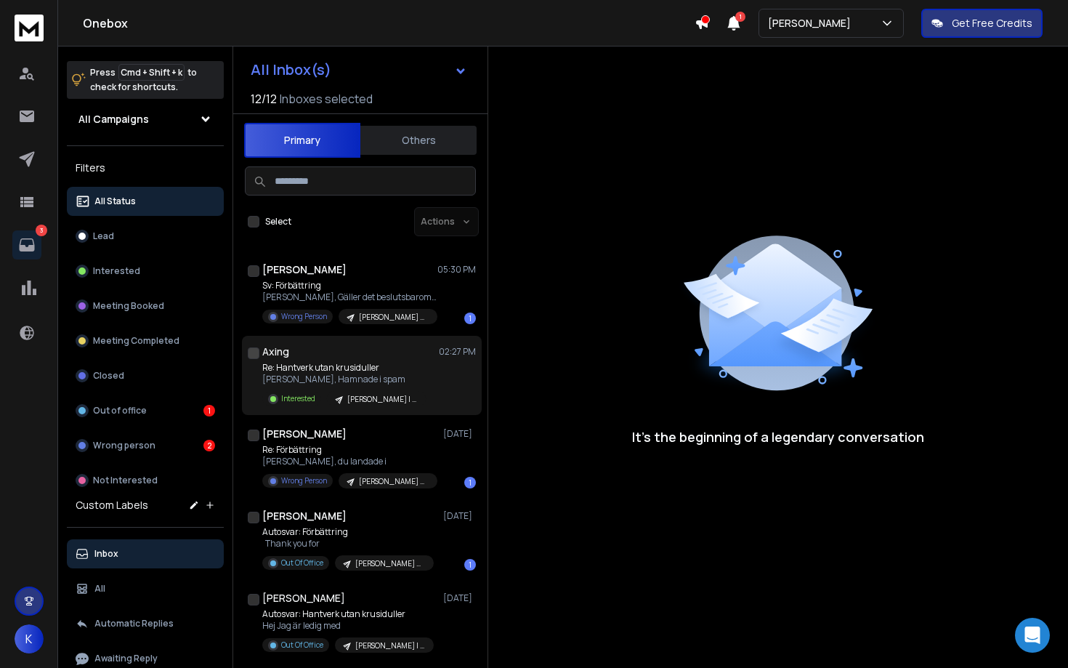
click at [328, 373] on p "Hej Benjamin, Hamnade i spam" at bounding box center [343, 379] width 163 height 12
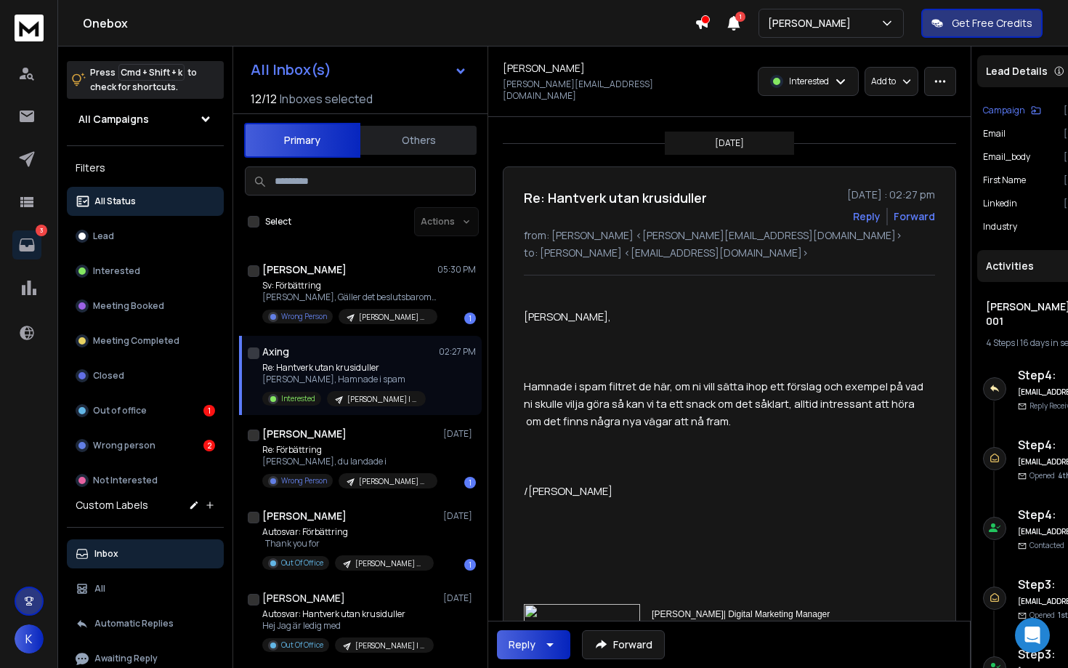
scroll to position [0, 97]
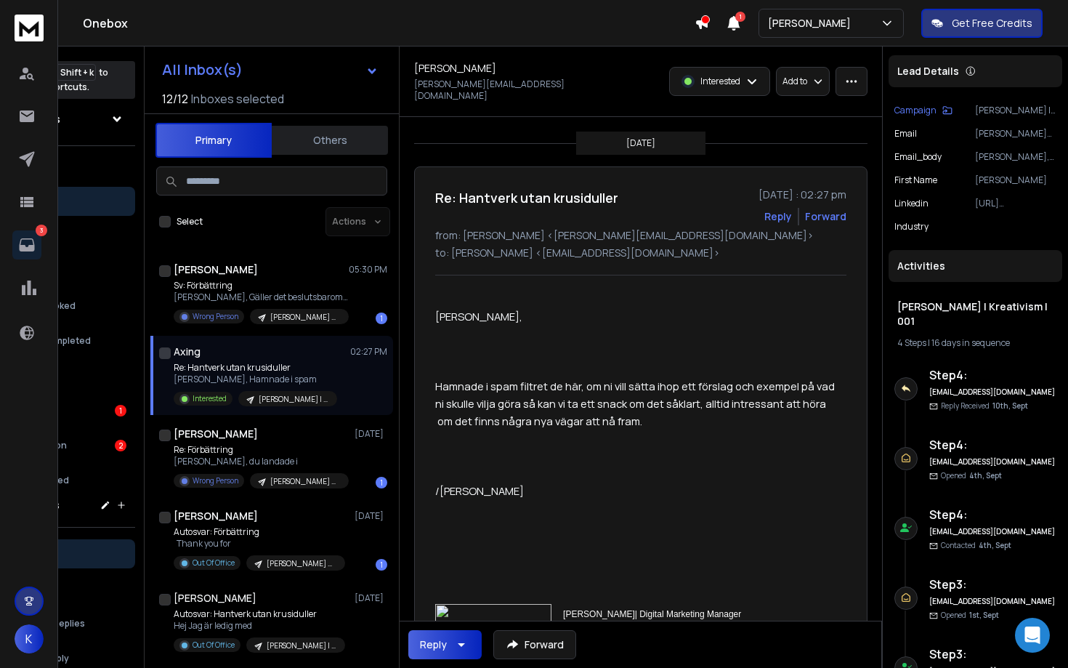
click at [935, 108] on button "Campaign" at bounding box center [923, 111] width 58 height 12
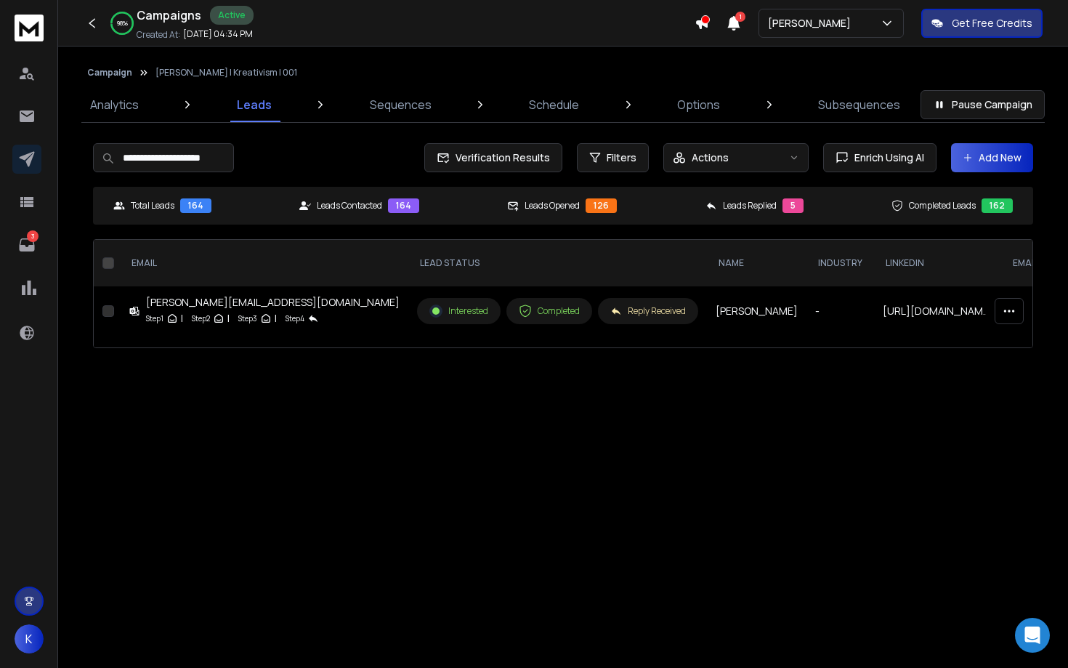
click at [328, 597] on div "**********" at bounding box center [534, 334] width 1068 height 668
click at [296, 262] on th "EMAIL" at bounding box center [264, 263] width 288 height 47
click at [219, 435] on div "**********" at bounding box center [534, 334] width 1068 height 668
drag, startPoint x: 81, startPoint y: 70, endPoint x: 281, endPoint y: 69, distance: 199.8
click at [281, 69] on div "Campaign Petter | Kreativism | 001" at bounding box center [562, 72] width 963 height 23
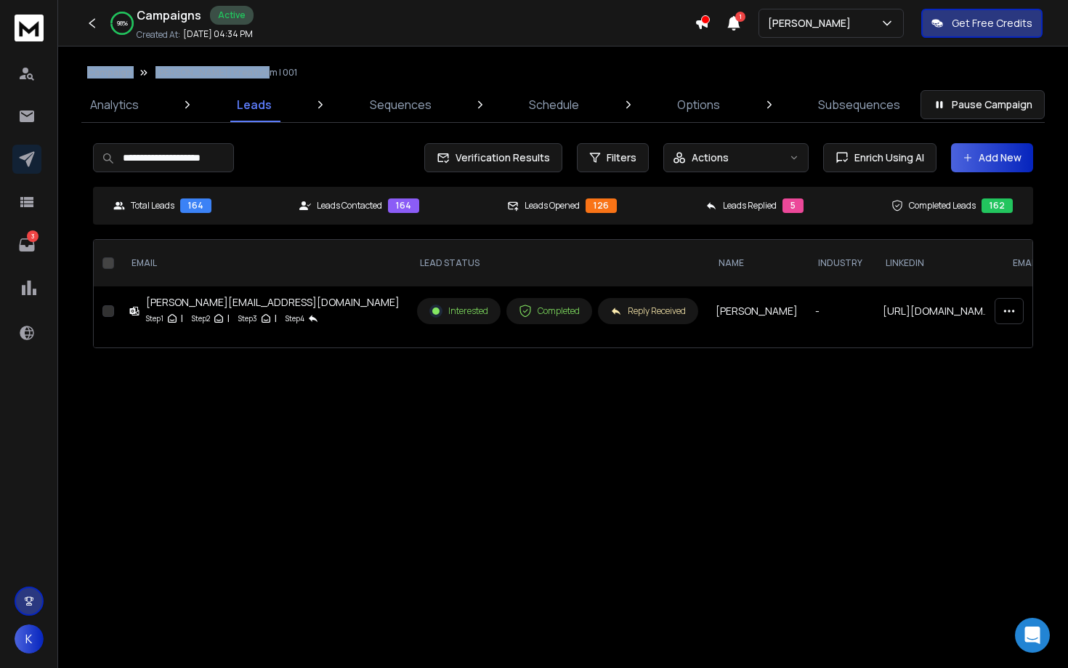
copy div "Campaign Petter | Kreativism | 001"
click at [31, 639] on span "K" at bounding box center [29, 638] width 29 height 29
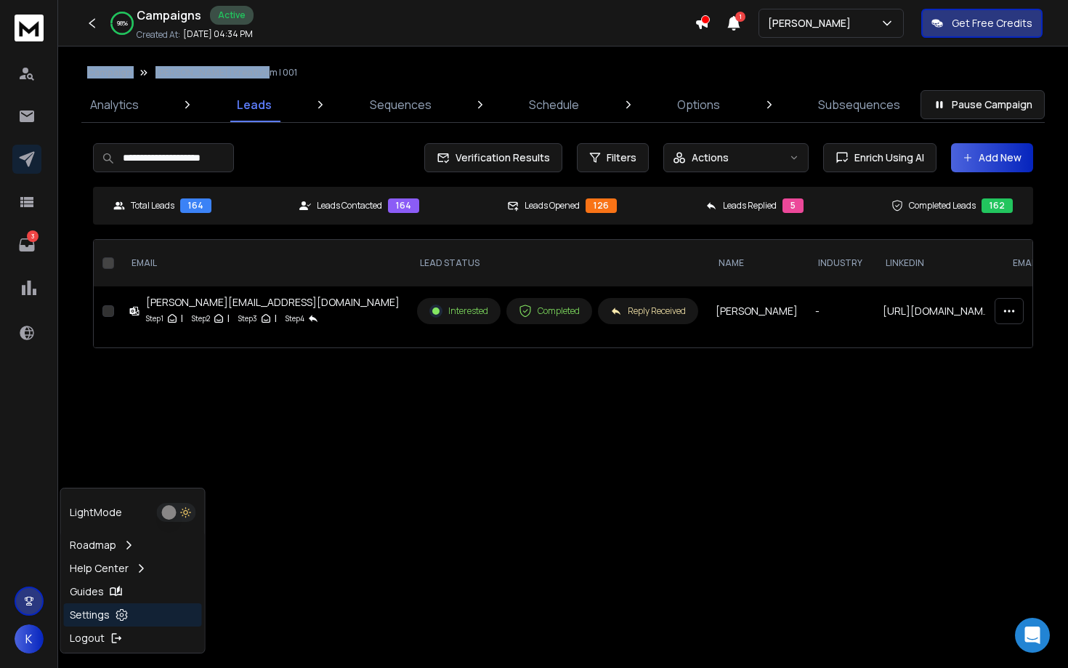
click at [81, 615] on p "Settings" at bounding box center [90, 614] width 40 height 15
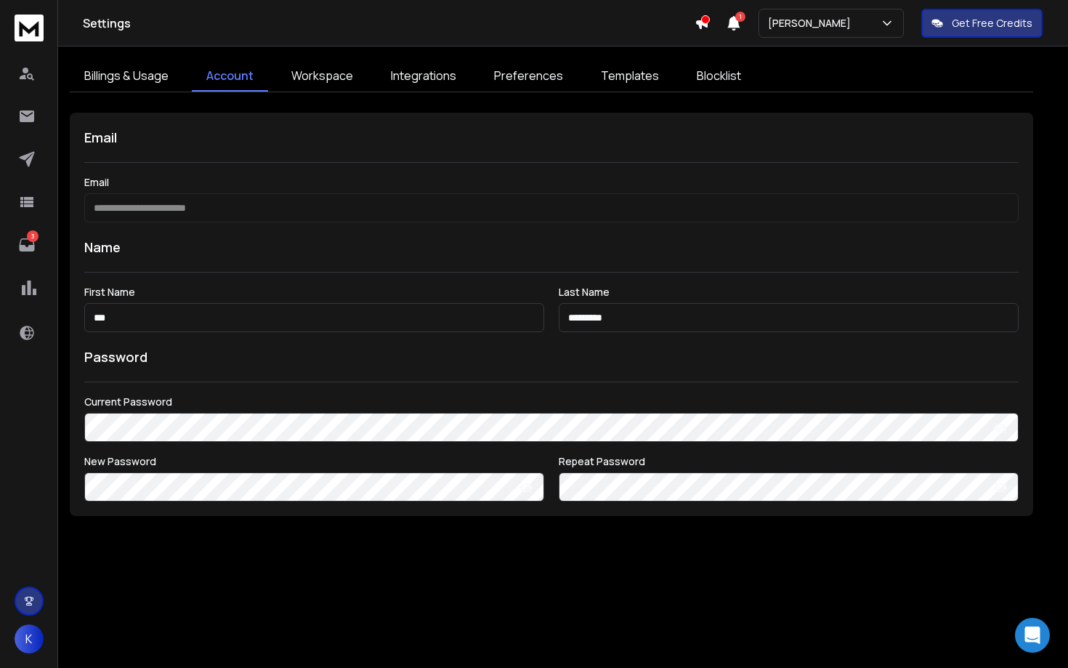
click at [363, 70] on link "Workspace" at bounding box center [322, 76] width 91 height 31
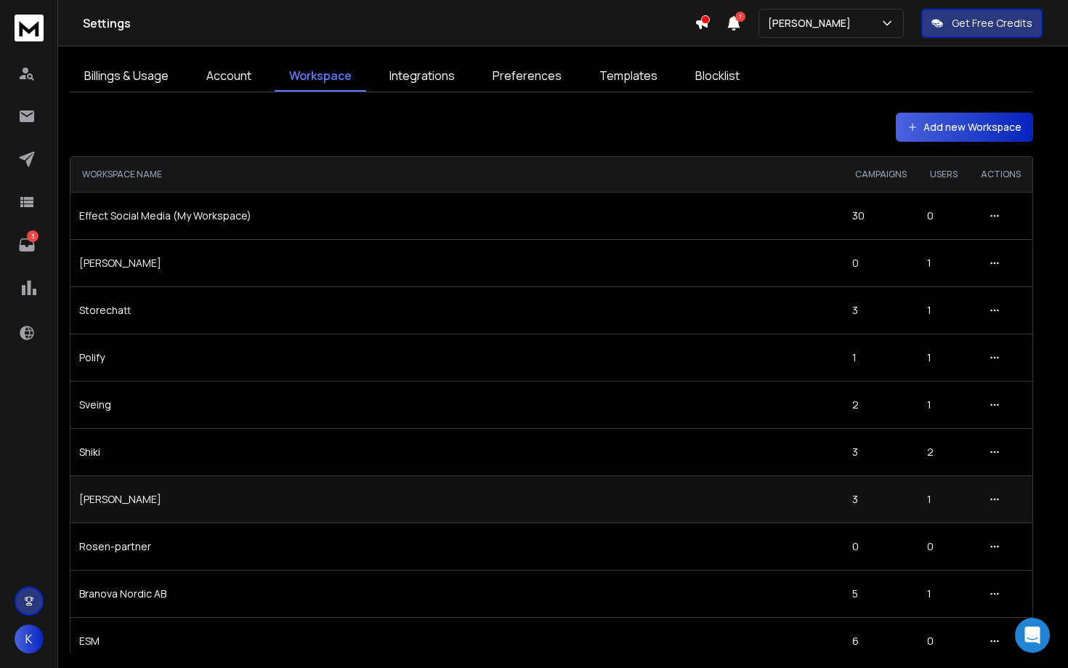
click at [125, 496] on td "Petter Selvehed" at bounding box center [456, 498] width 773 height 47
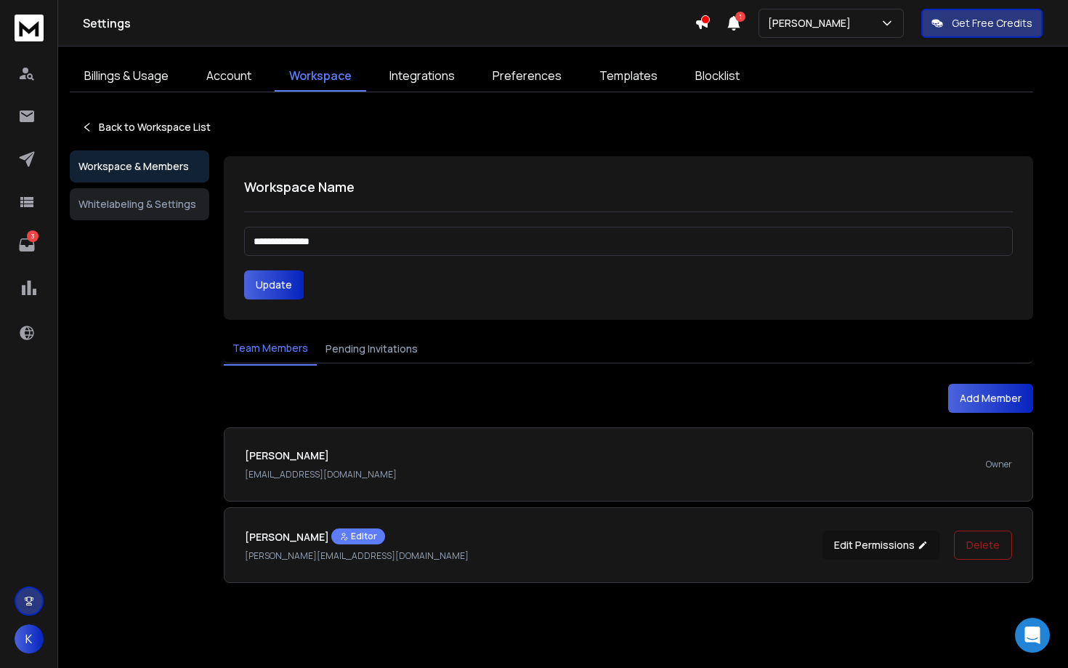
click at [252, 558] on p "p.selvehed@gmail.com" at bounding box center [357, 556] width 224 height 12
copy p "p.selvehed@gmail.com"
click at [391, 435] on div "Kim Lindström kim@effectsocialmedia.com Owner" at bounding box center [628, 464] width 809 height 74
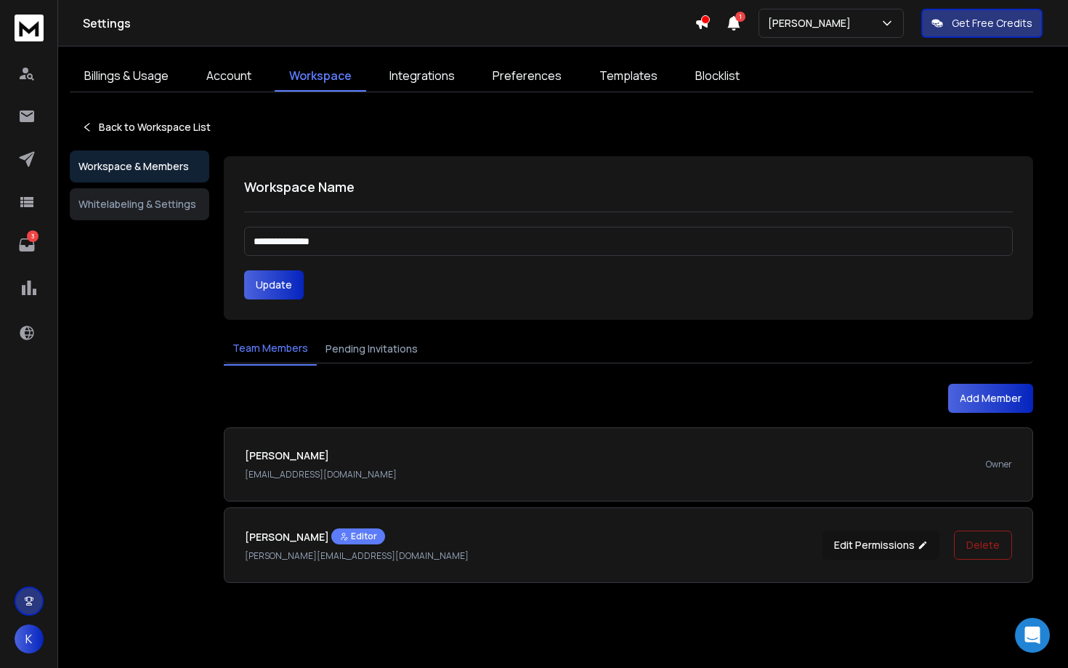
click at [865, 538] on button "Edit Permissions" at bounding box center [881, 544] width 117 height 29
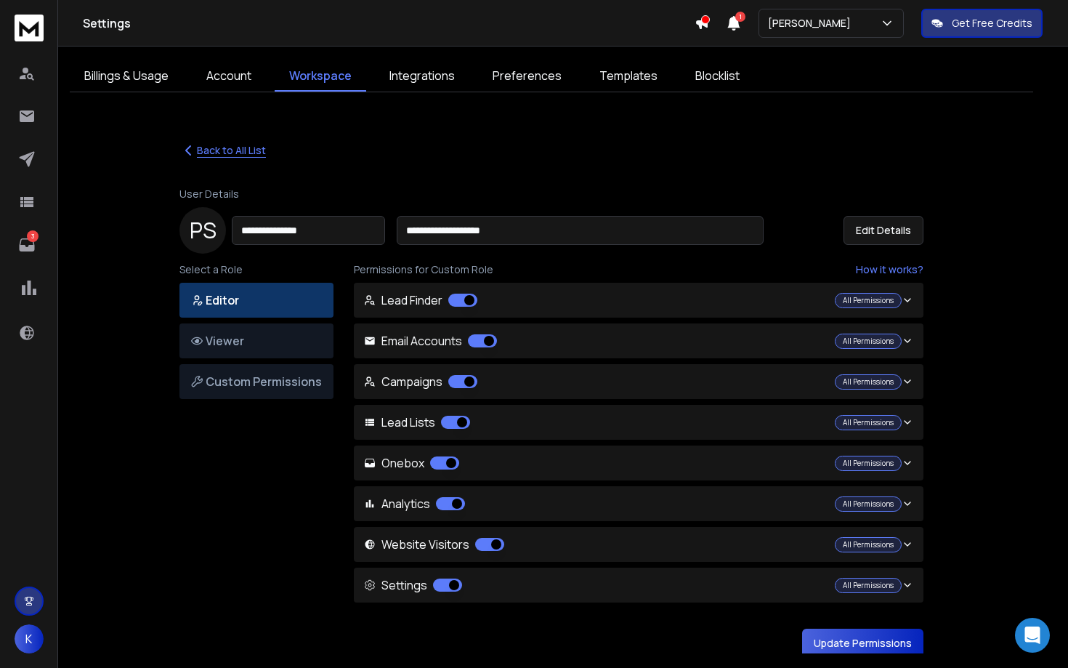
click at [218, 150] on button "Back to All List" at bounding box center [222, 150] width 86 height 17
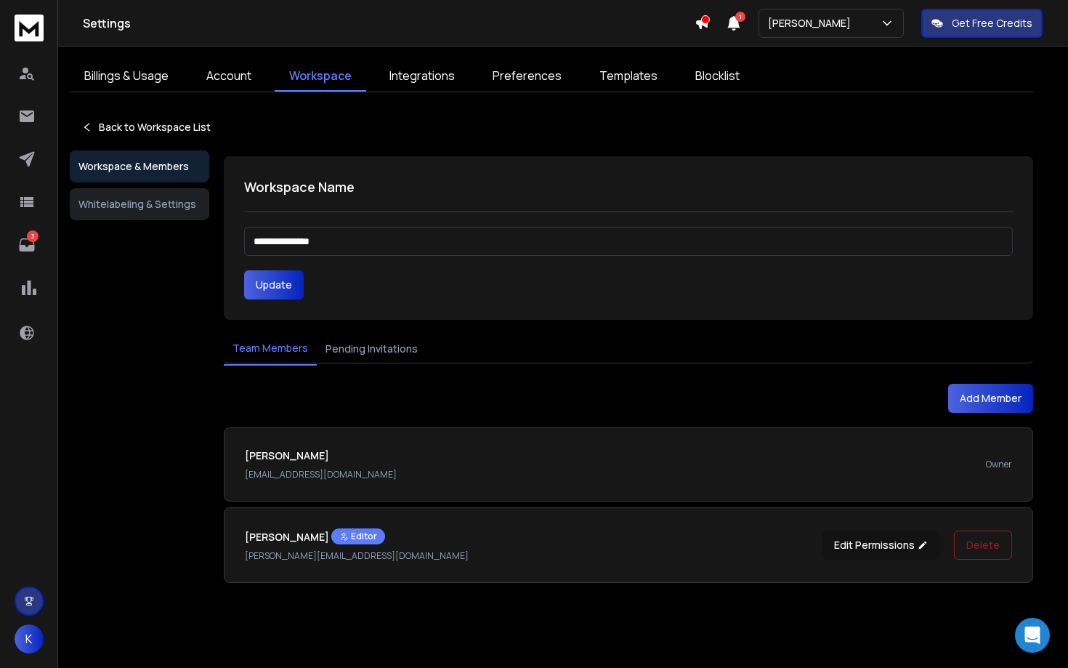
click at [113, 128] on p "Back to Workspace List" at bounding box center [155, 127] width 112 height 15
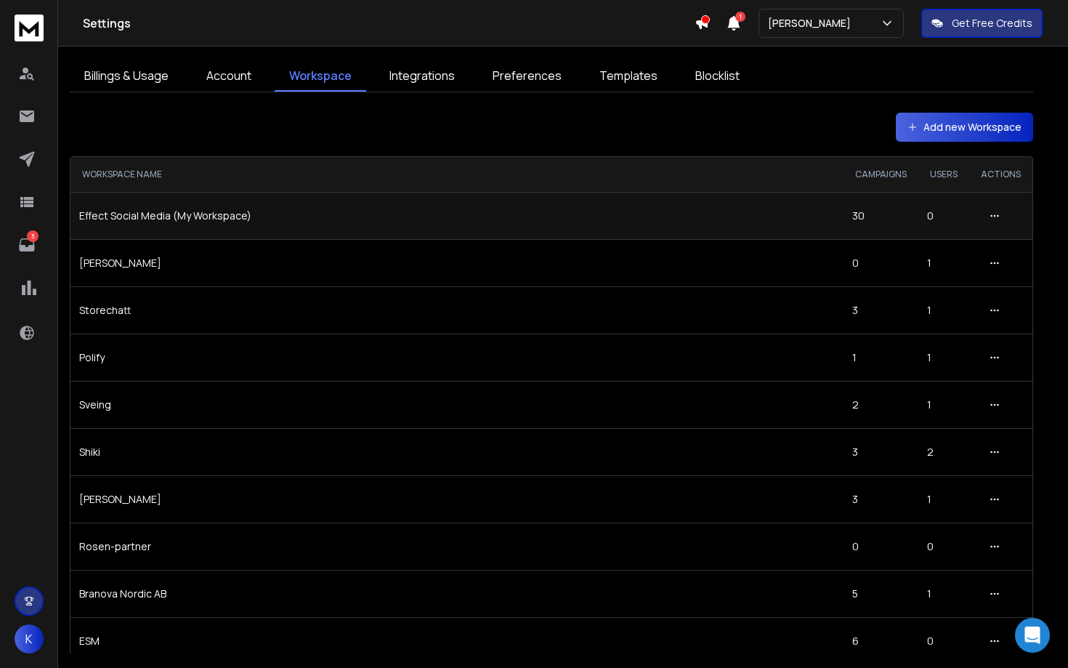
click at [203, 210] on td "Effect Social Media (My Workspace)" at bounding box center [456, 215] width 773 height 47
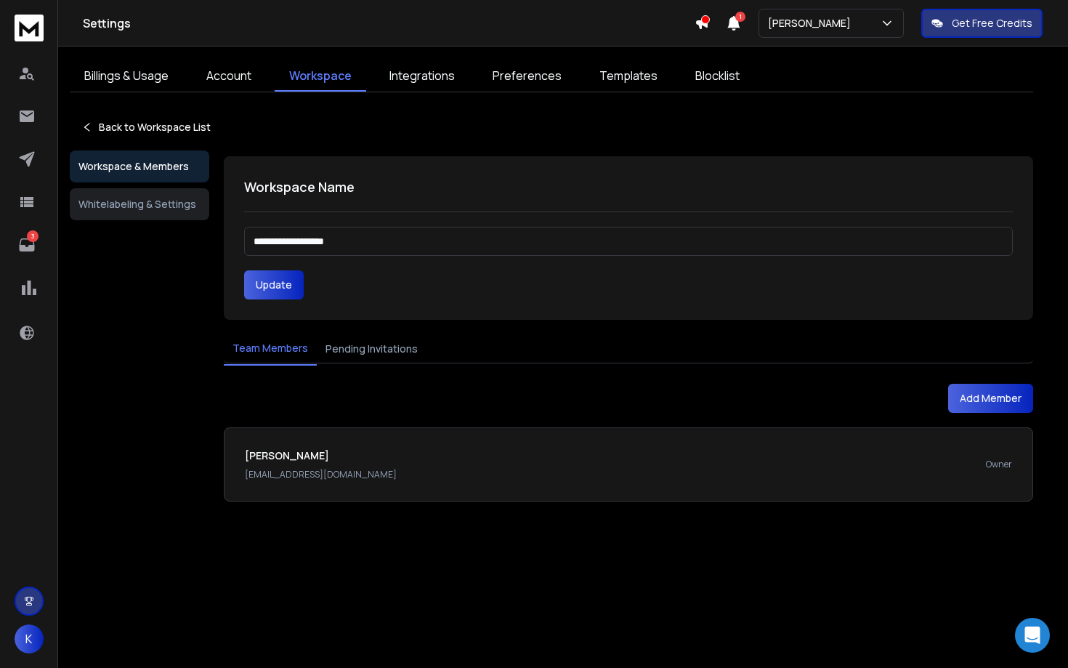
click at [81, 124] on icon at bounding box center [87, 127] width 12 height 12
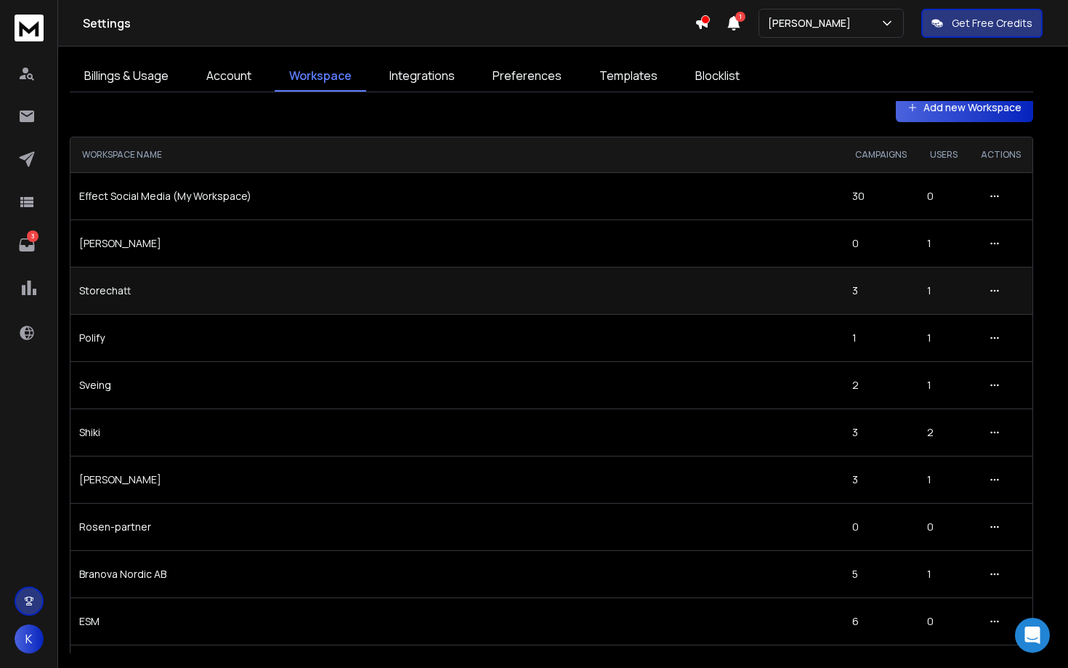
scroll to position [3, 0]
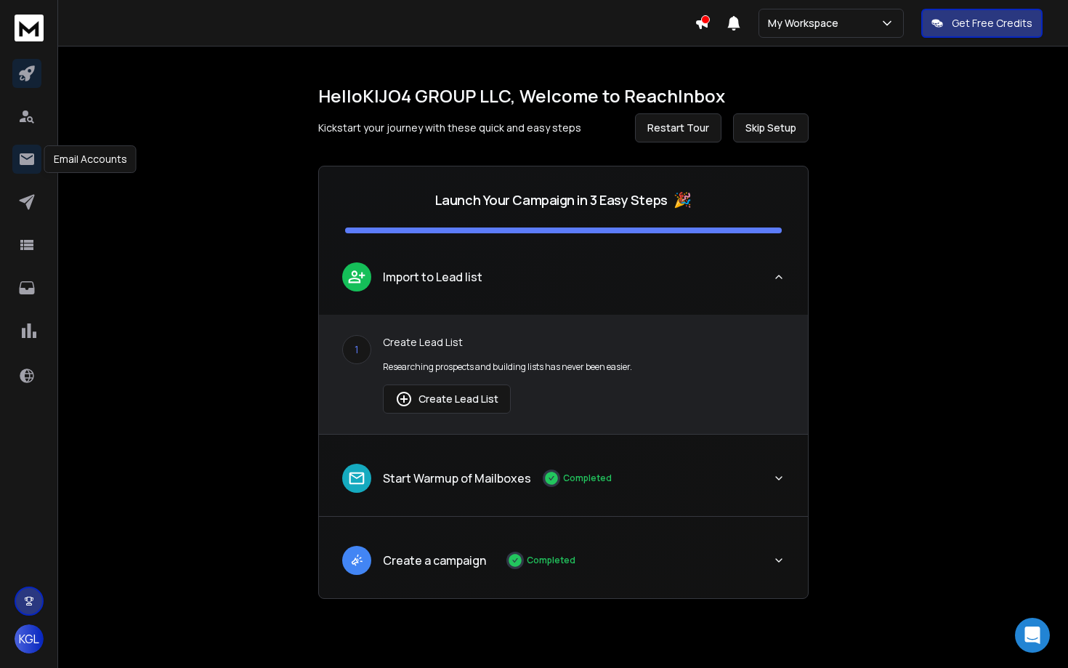
click at [25, 155] on icon at bounding box center [27, 159] width 15 height 12
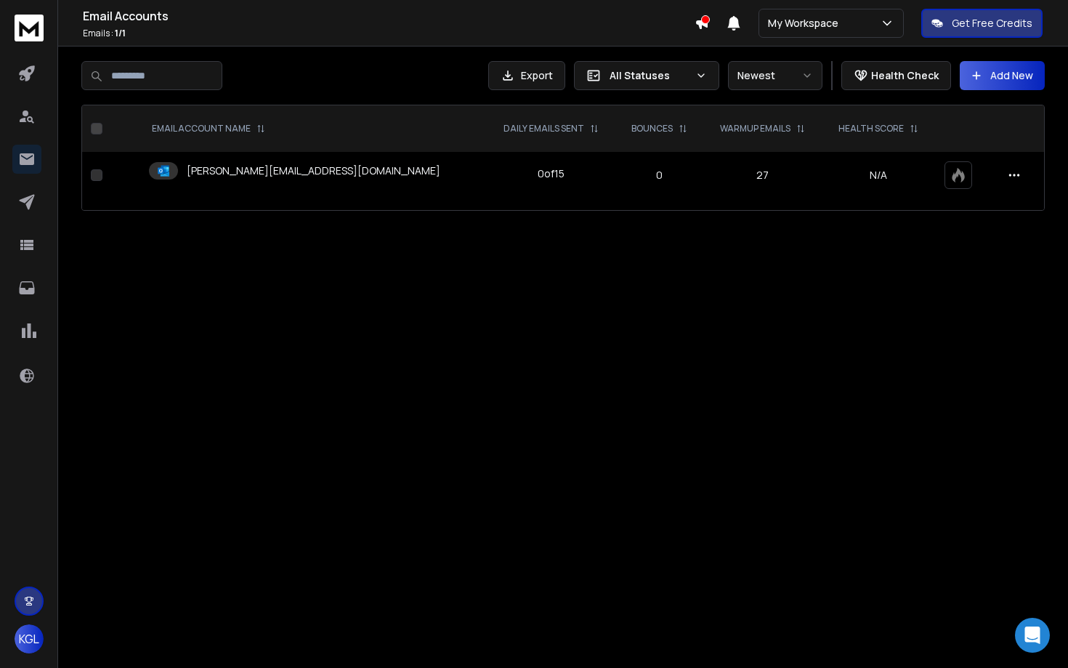
click at [323, 173] on div "caroline@kijo4group.com" at bounding box center [313, 170] width 328 height 17
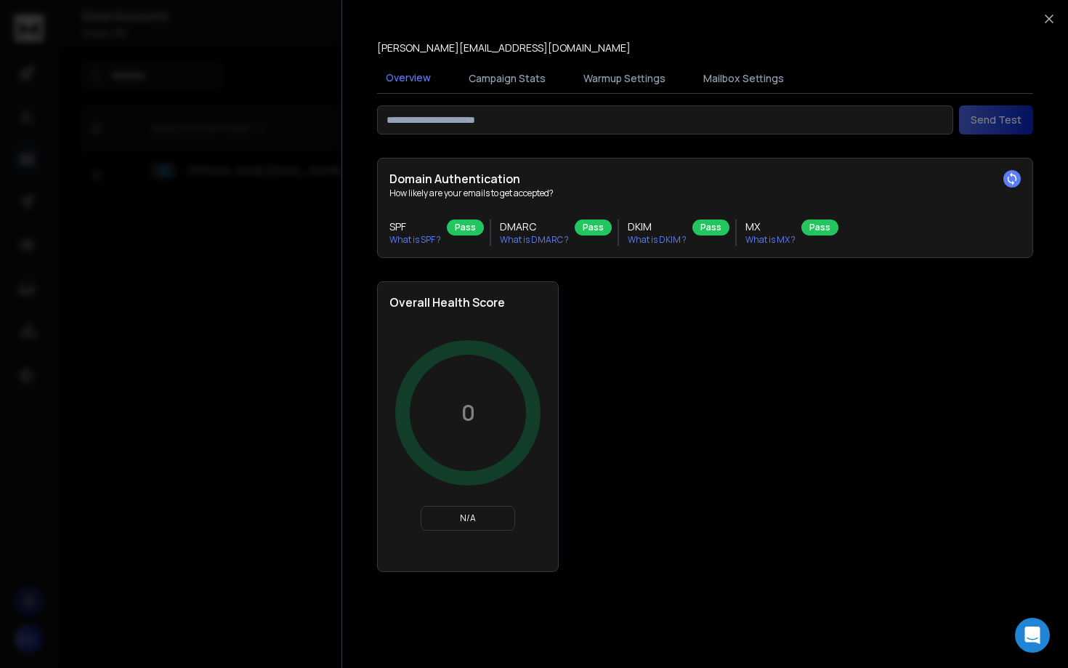
click at [135, 248] on div at bounding box center [534, 334] width 1068 height 668
